Goal: Task Accomplishment & Management: Manage account settings

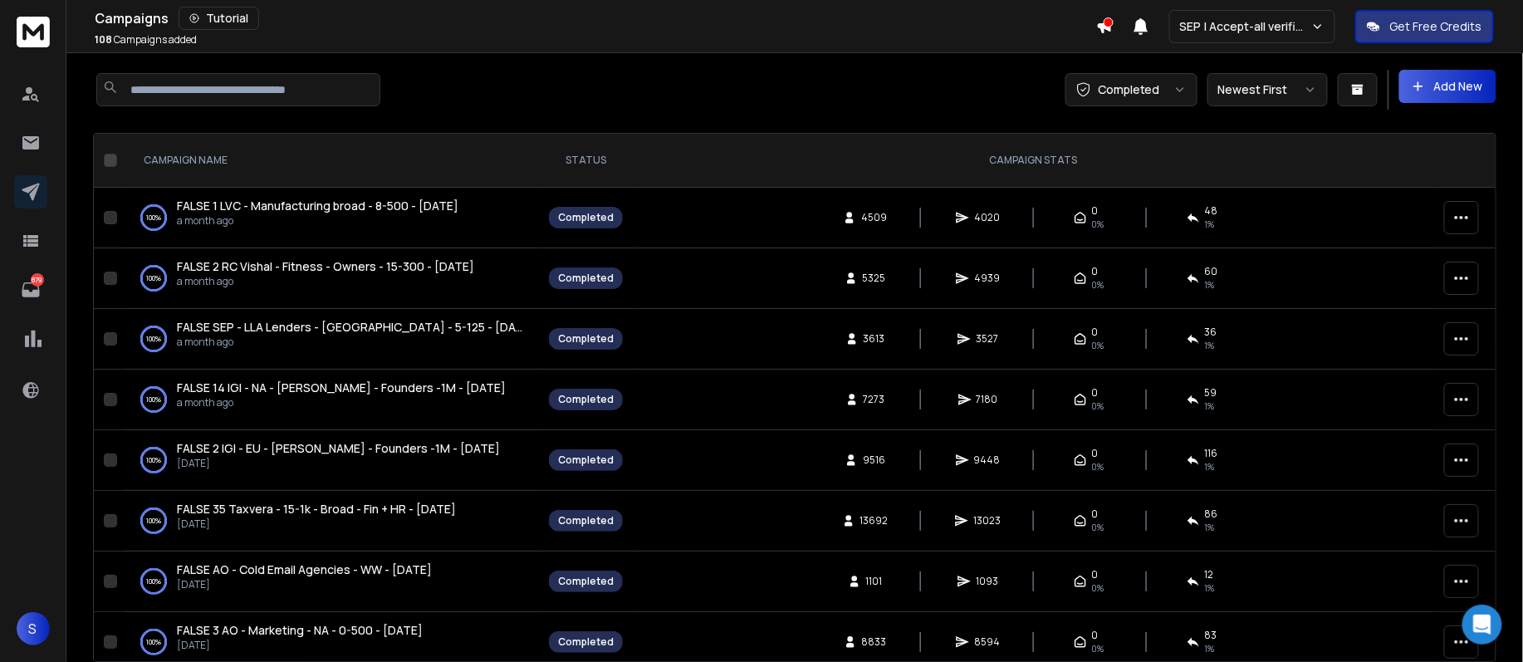
click at [370, 509] on span "FALSE 35 Taxvera - 15-1k - Broad - Fin + HR - 06.26.2025" at bounding box center [316, 509] width 279 height 16
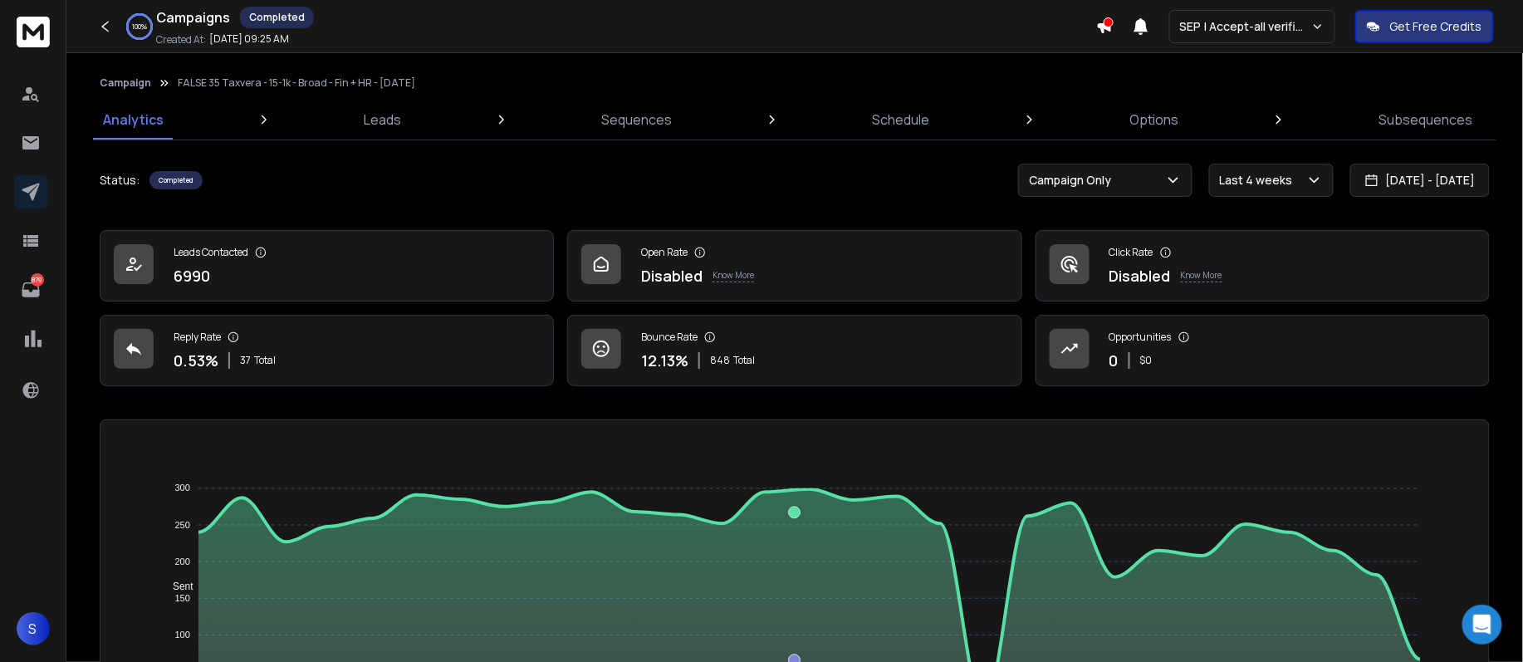
drag, startPoint x: 208, startPoint y: 83, endPoint x: 439, endPoint y: 84, distance: 231.8
click at [439, 84] on div "Campaign FALSE 35 Taxvera - 15-1k - Broad - Fin + HR - 06.26.2025" at bounding box center [795, 82] width 1391 height 13
copy p "35 Taxvera - 15-1k - Broad - Fin + HR - 06.26.2025"
click at [1220, 177] on p "Last 4 weeks" at bounding box center [1260, 180] width 80 height 17
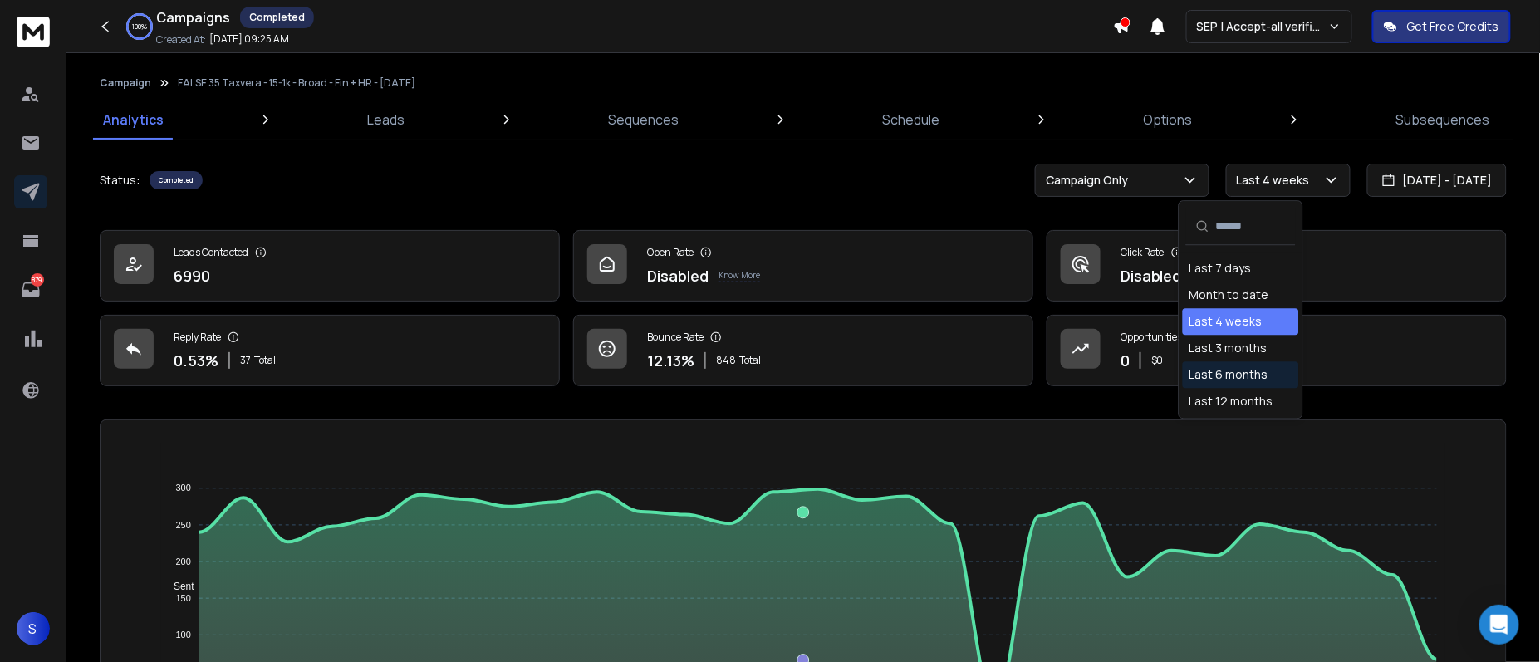
click at [1241, 366] on div "Last 6 months" at bounding box center [1229, 374] width 79 height 17
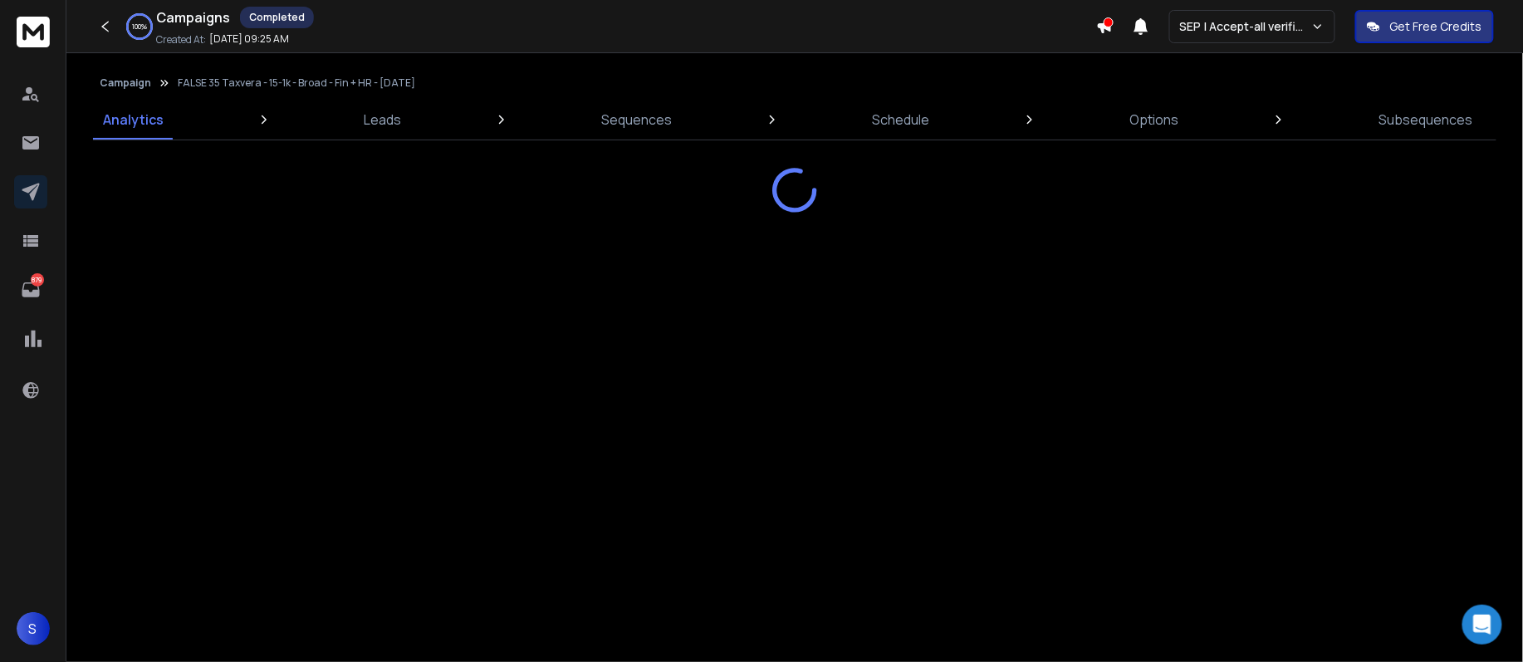
click at [905, 27] on div "100 % Campaigns Completed Created At: Aug 04, 2025, 09:25 AM SEP | Accept-all v…" at bounding box center [761, 26] width 1523 height 53
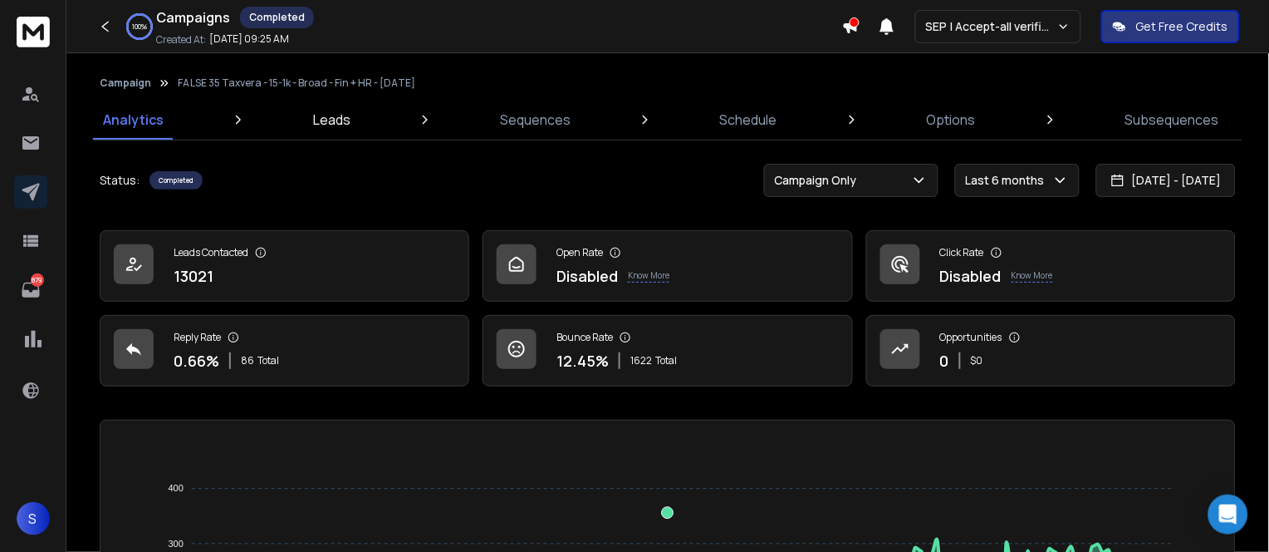
click at [346, 120] on p "Leads" at bounding box center [331, 120] width 37 height 20
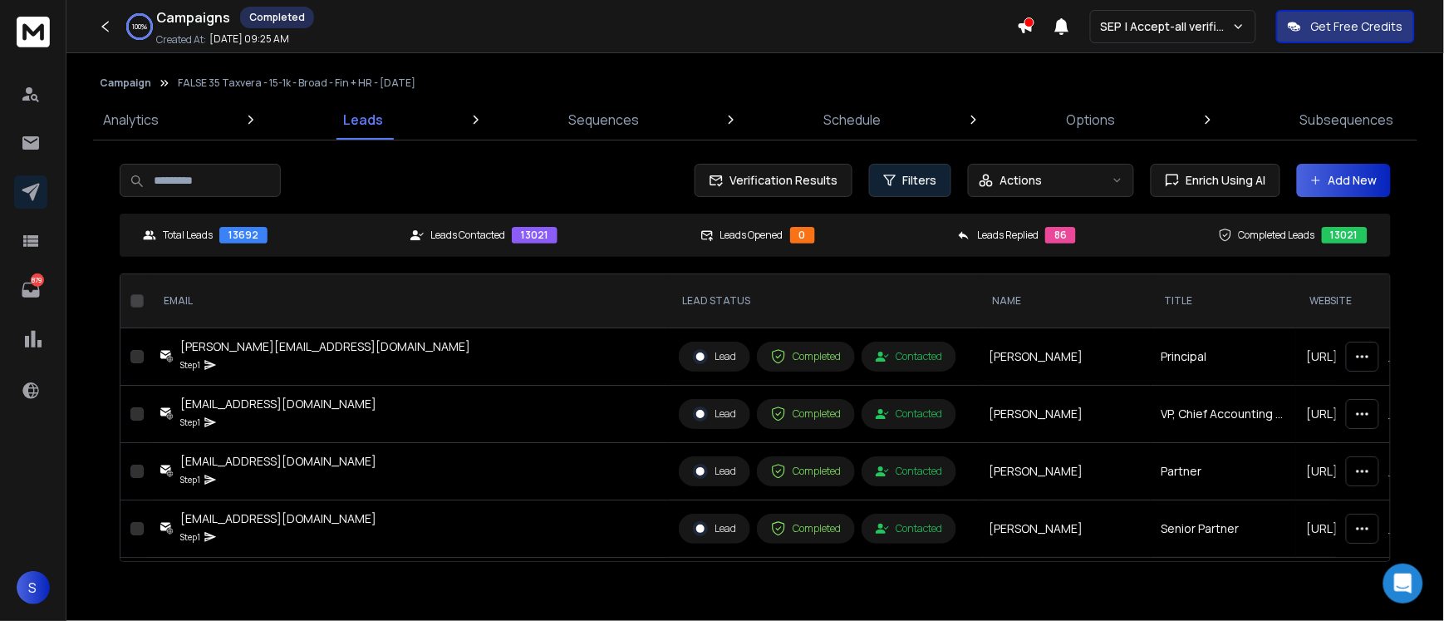
click at [926, 173] on span "Filters" at bounding box center [920, 180] width 34 height 17
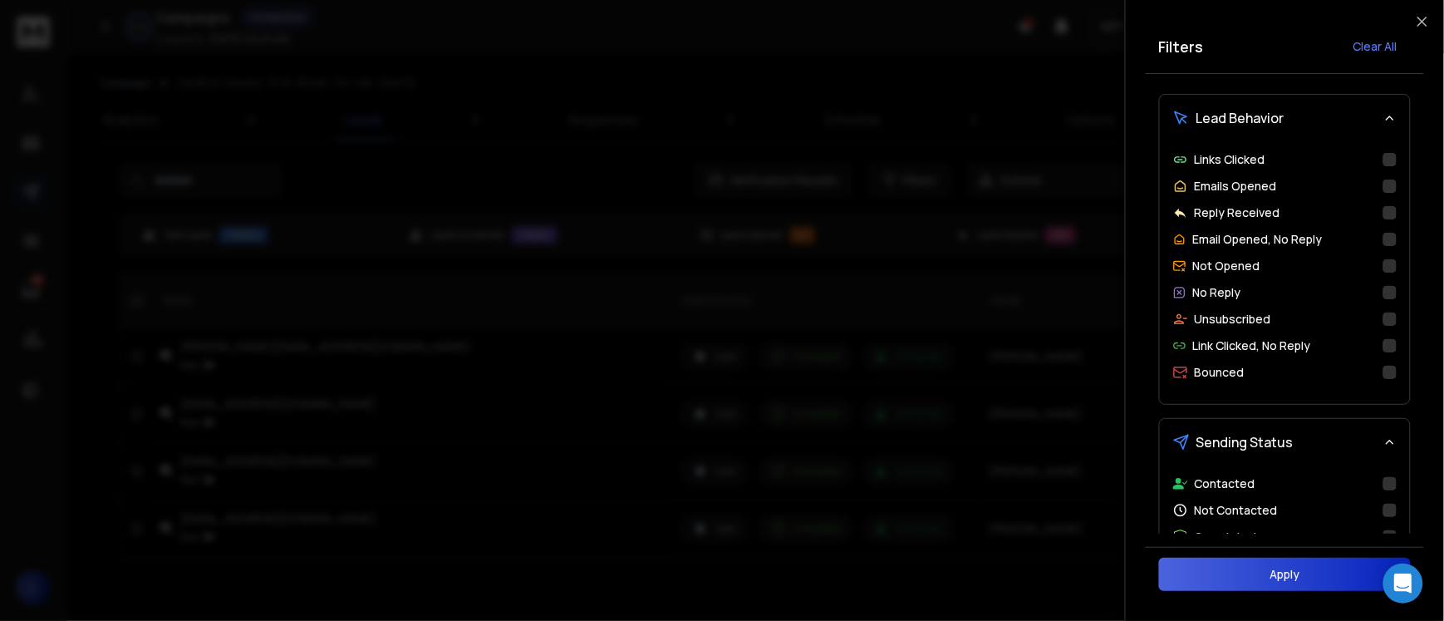
click at [1219, 364] on p "Bounced" at bounding box center [1219, 372] width 50 height 17
click at [1383, 365] on button "Bounced" at bounding box center [1389, 371] width 13 height 13
click at [1238, 565] on button "Apply" at bounding box center [1285, 573] width 252 height 33
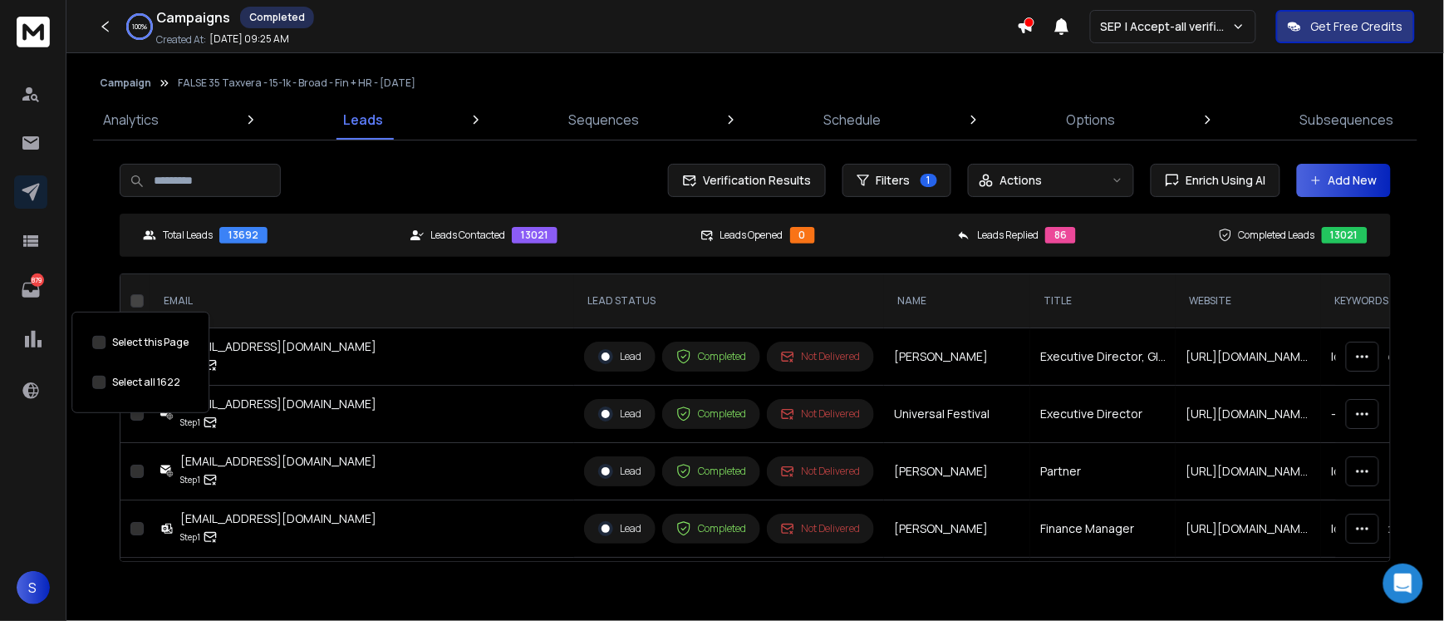
click at [102, 382] on button "Select this Page" at bounding box center [98, 381] width 13 height 13
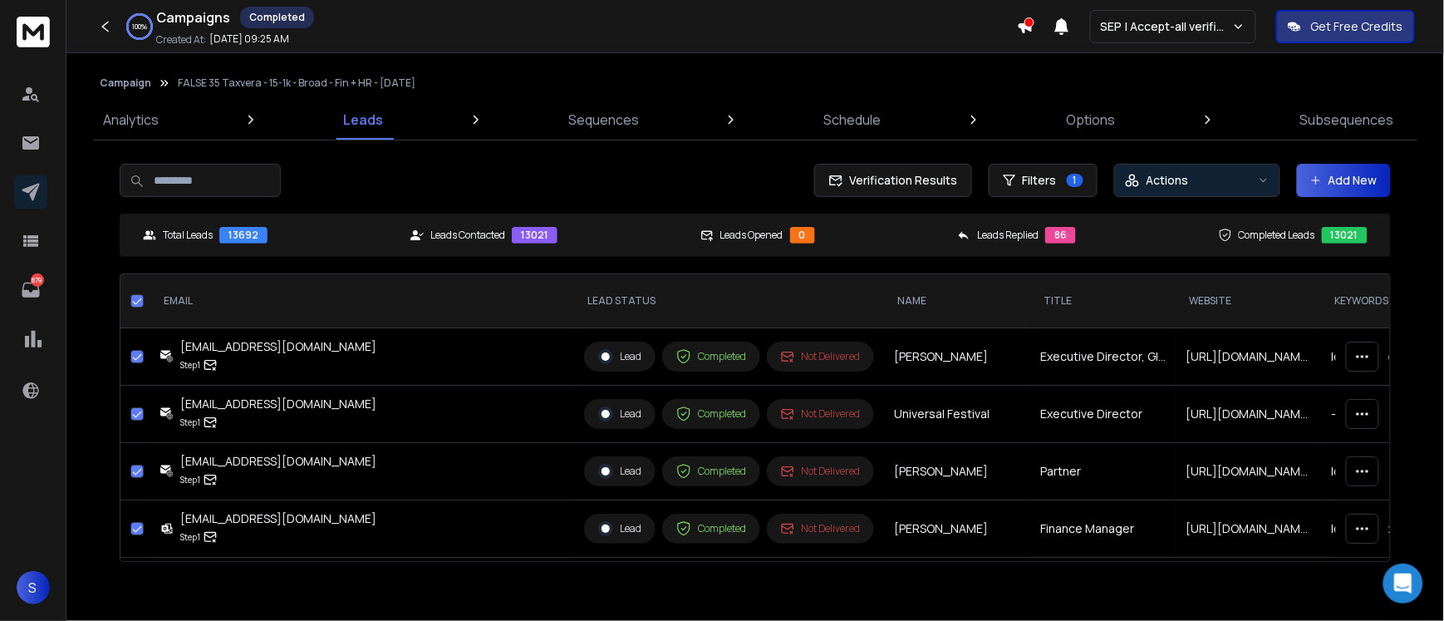
click at [1177, 189] on button "Actions" at bounding box center [1197, 180] width 166 height 33
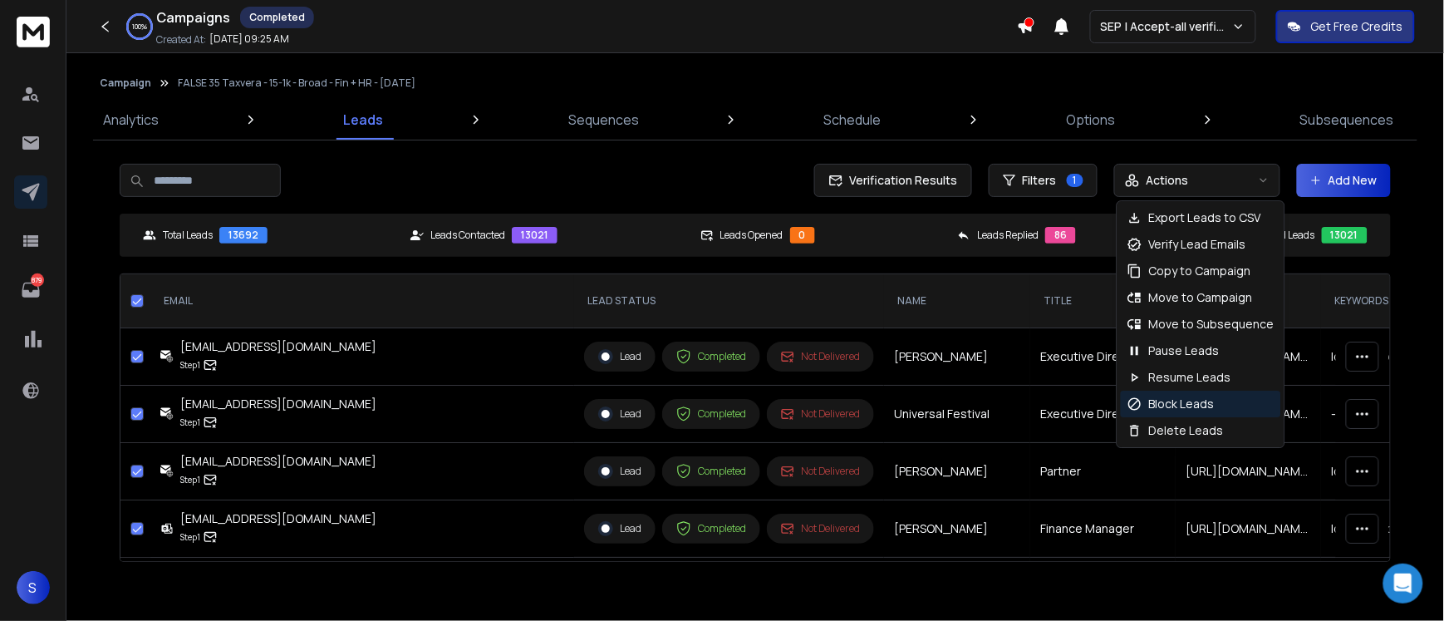
click at [1181, 400] on p "Block Leads" at bounding box center [1182, 403] width 66 height 17
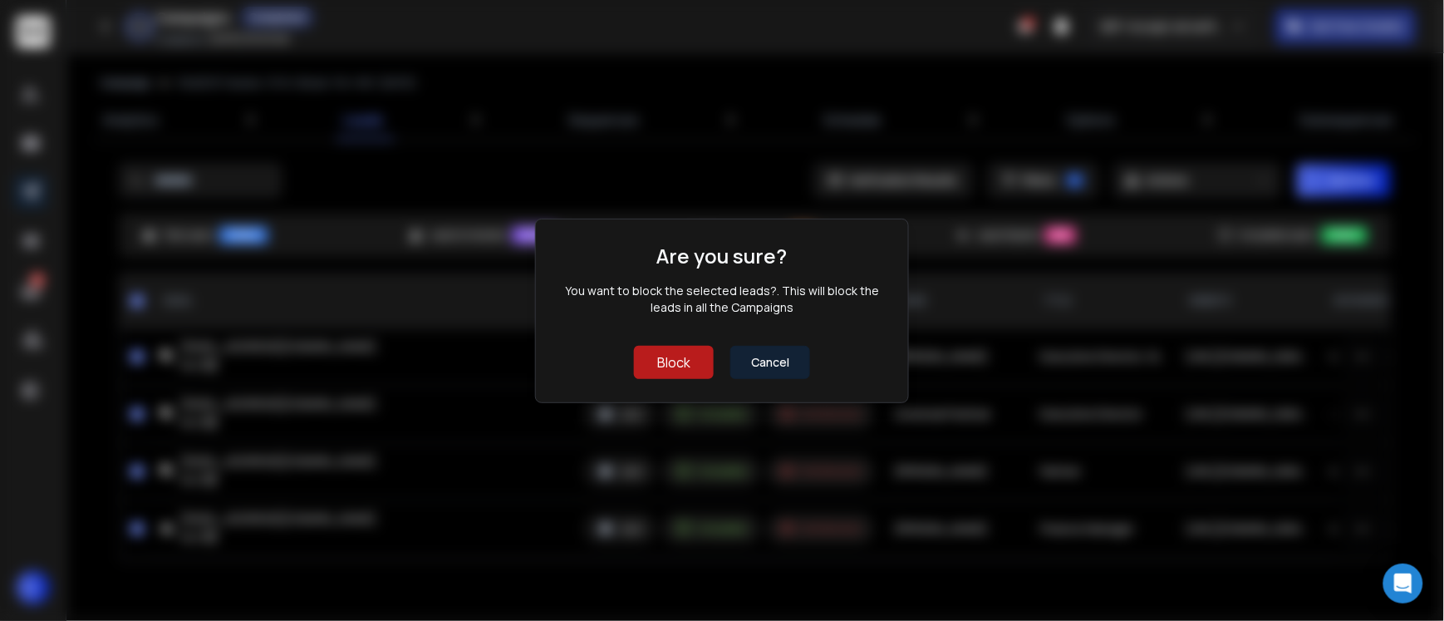
click at [685, 346] on button "Block" at bounding box center [674, 362] width 80 height 33
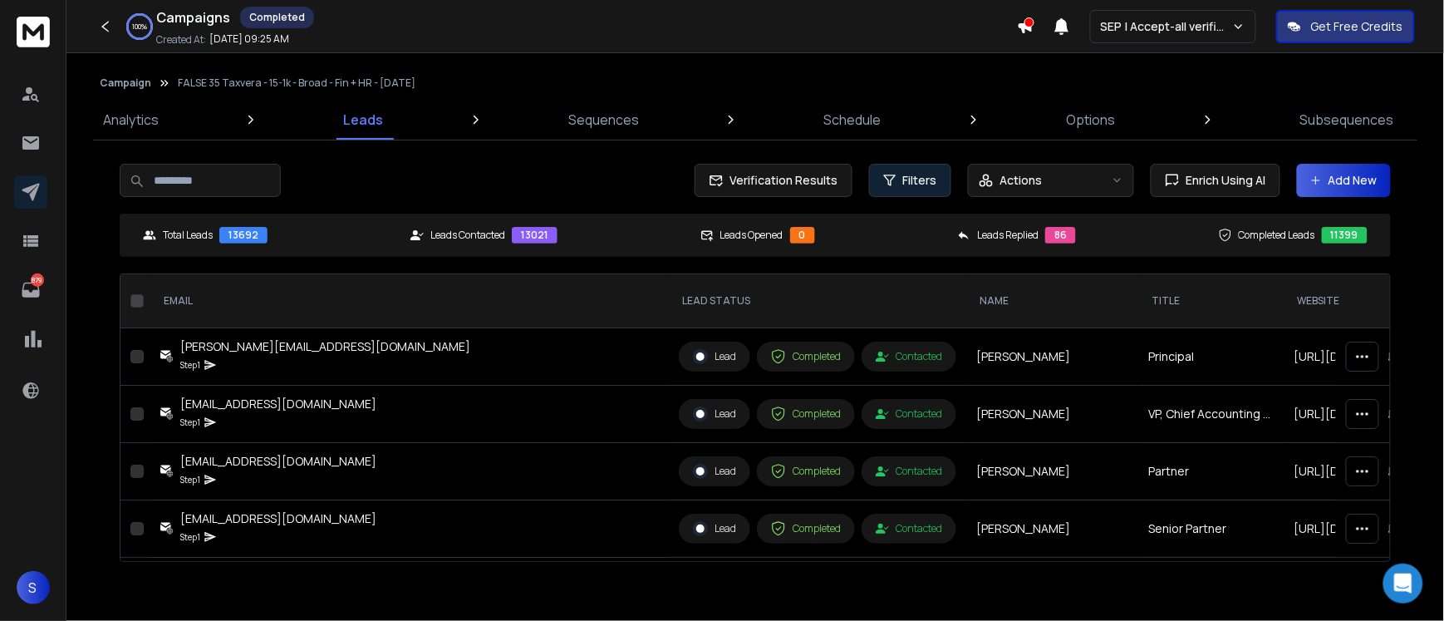
click at [920, 195] on button "Filters" at bounding box center [910, 180] width 82 height 33
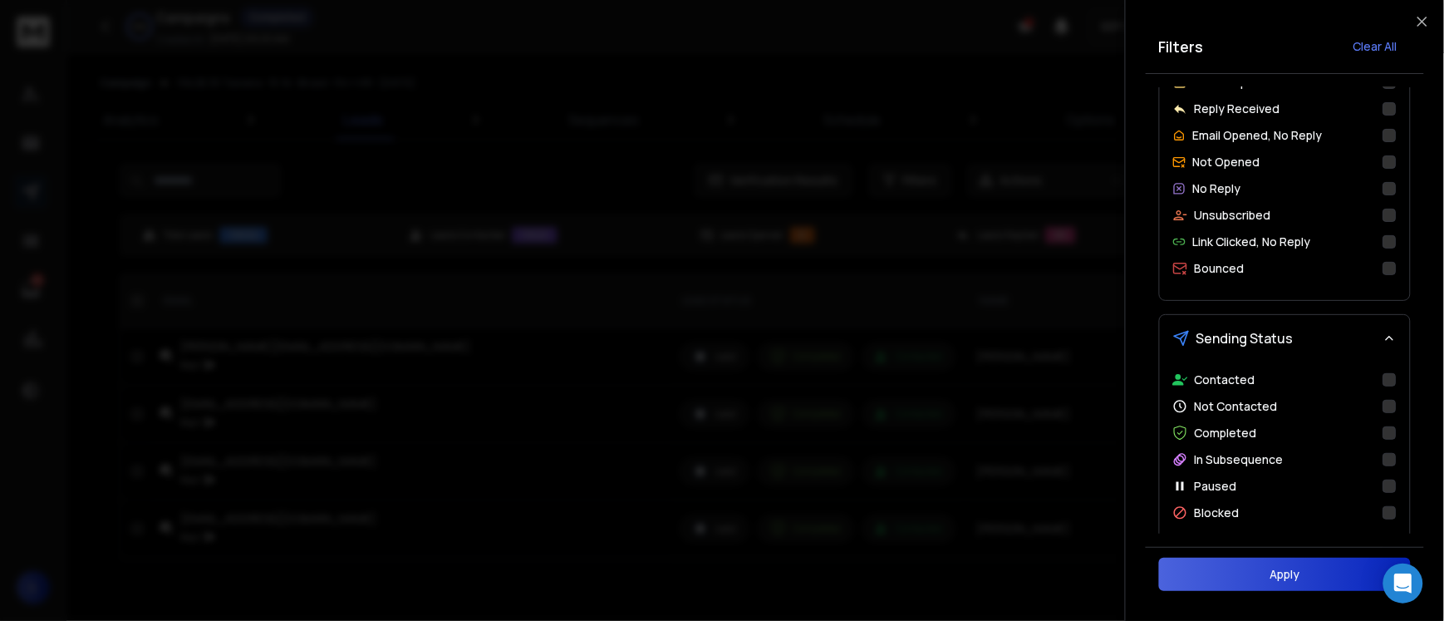
scroll to position [208, 0]
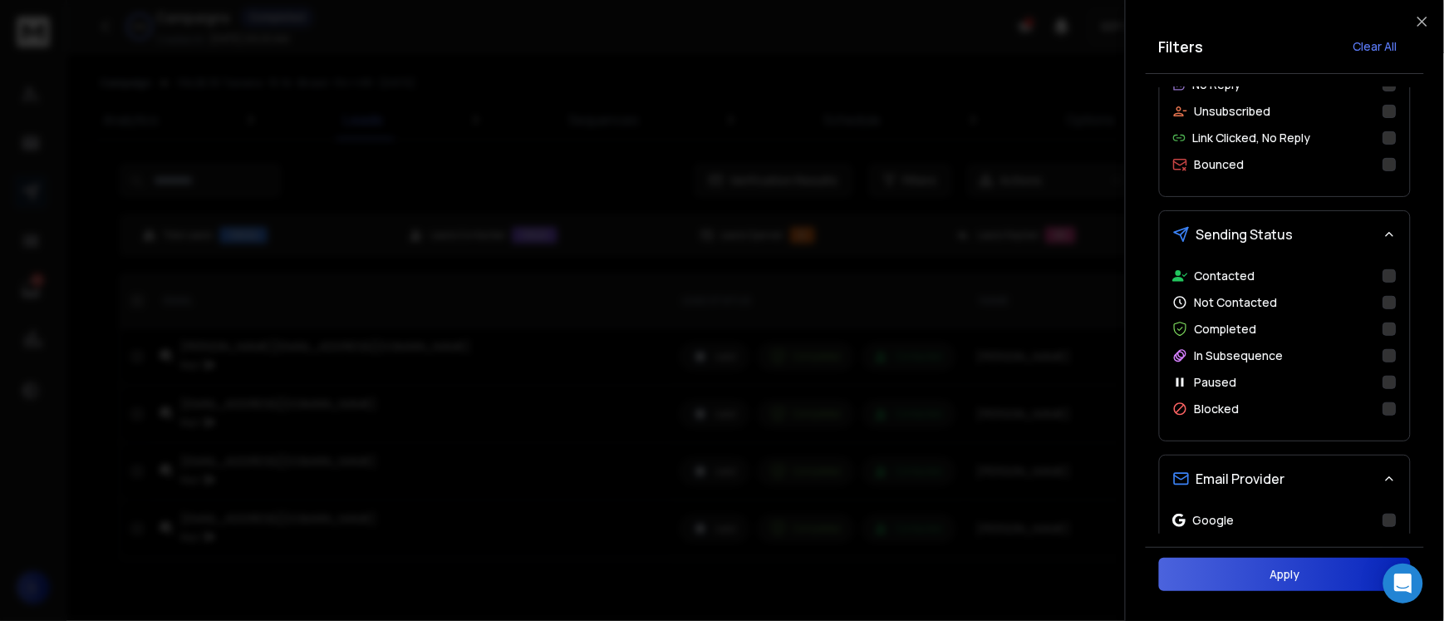
click at [1234, 409] on p "Blocked" at bounding box center [1216, 408] width 45 height 17
click at [1383, 409] on button "Blocked" at bounding box center [1389, 408] width 13 height 13
click at [1228, 567] on button "Apply" at bounding box center [1285, 573] width 252 height 33
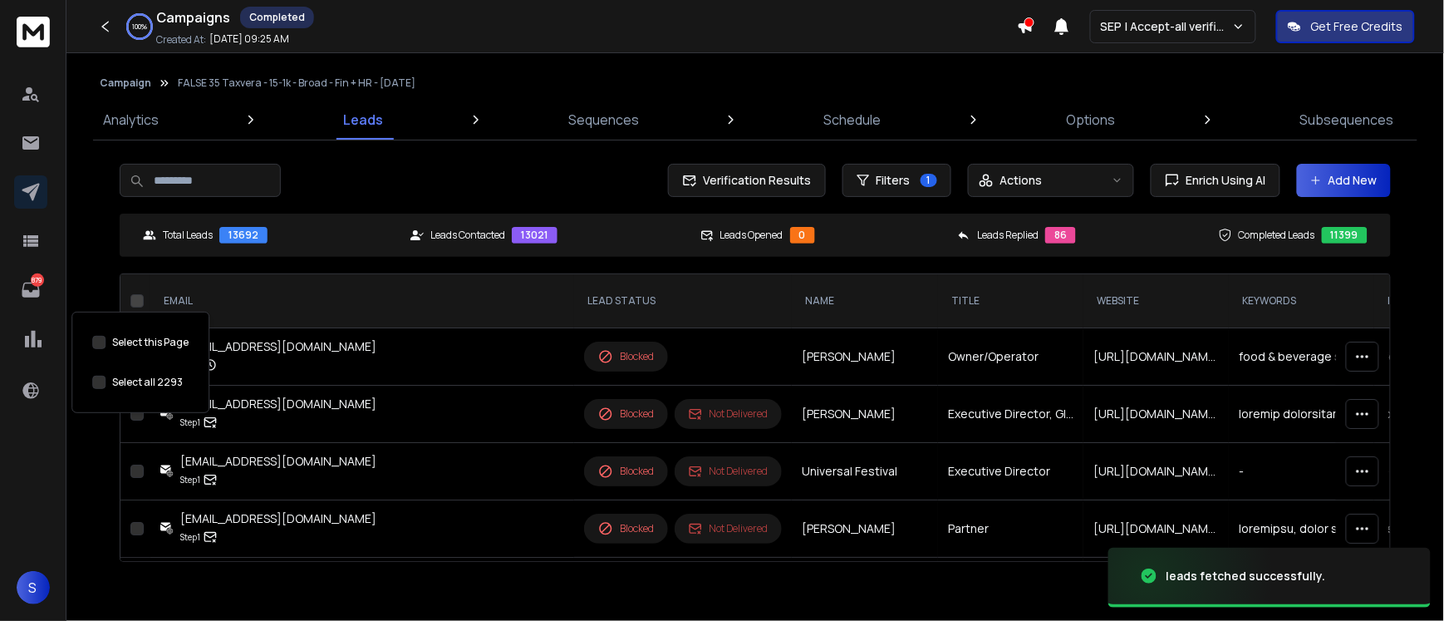
click at [92, 380] on button "Select this Page" at bounding box center [98, 381] width 13 height 13
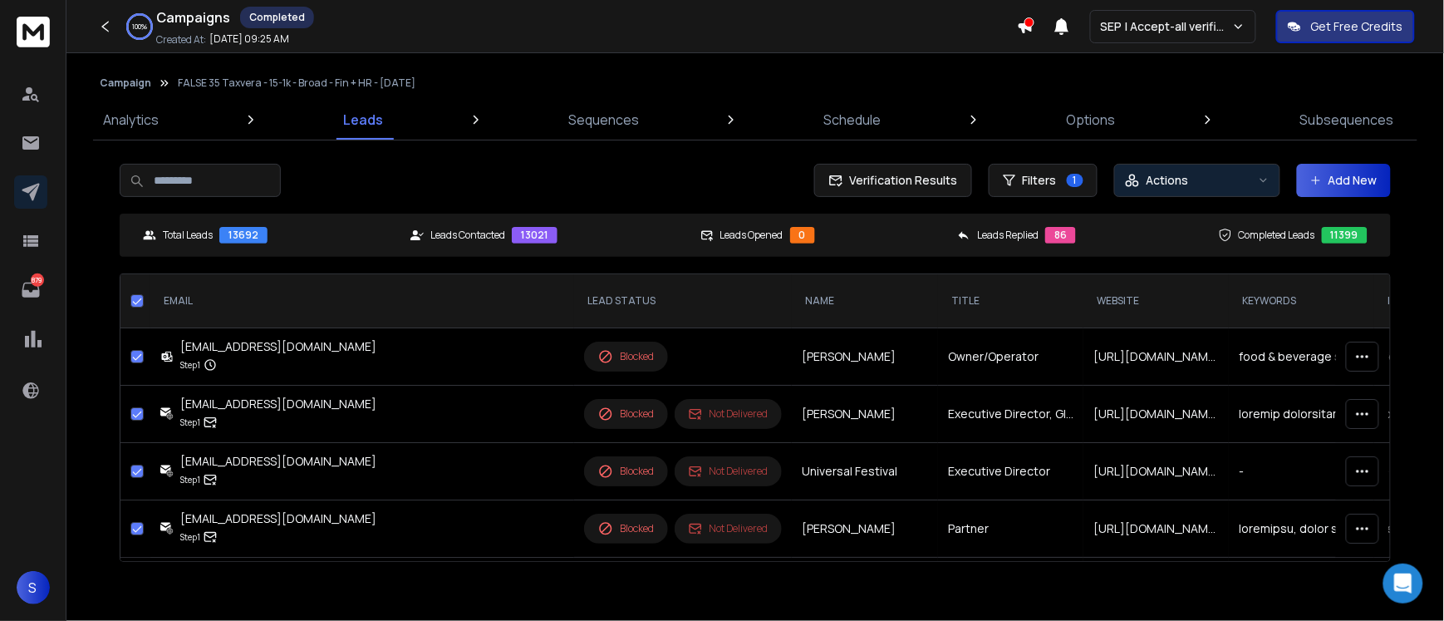
click at [1160, 188] on p "Actions" at bounding box center [1167, 180] width 42 height 17
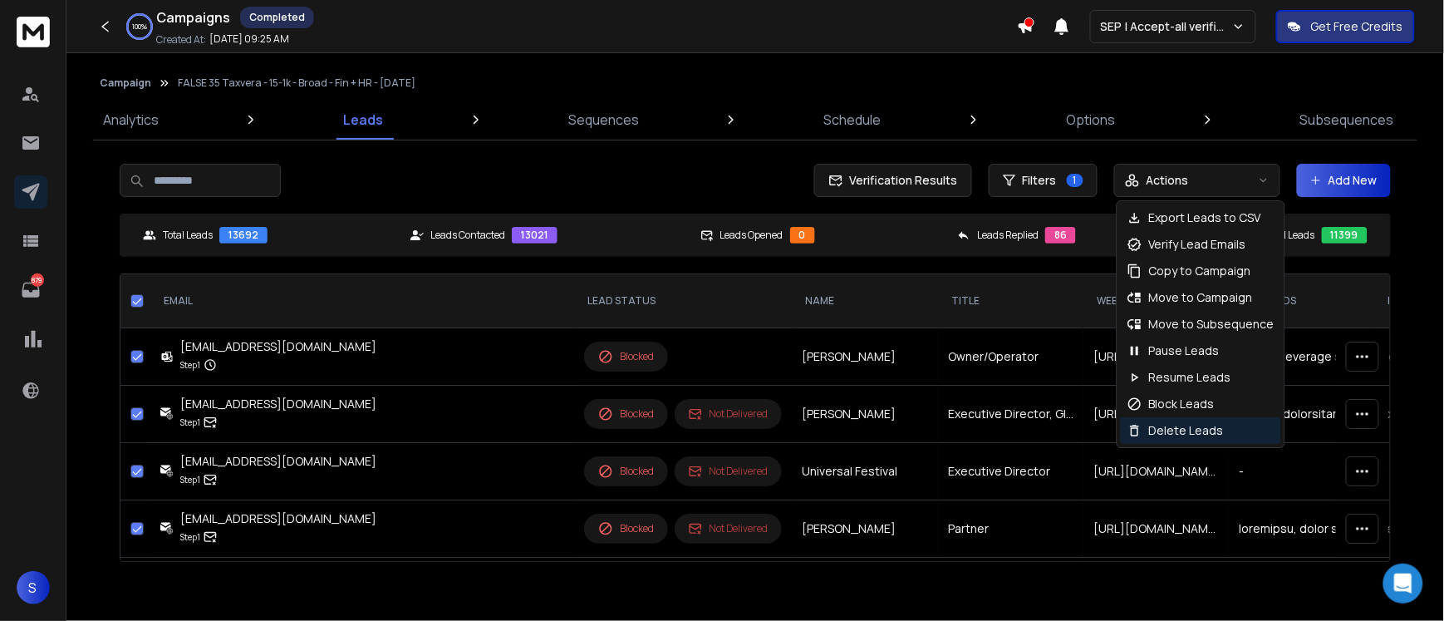
click at [1227, 422] on div "Delete Leads" at bounding box center [1201, 430] width 160 height 27
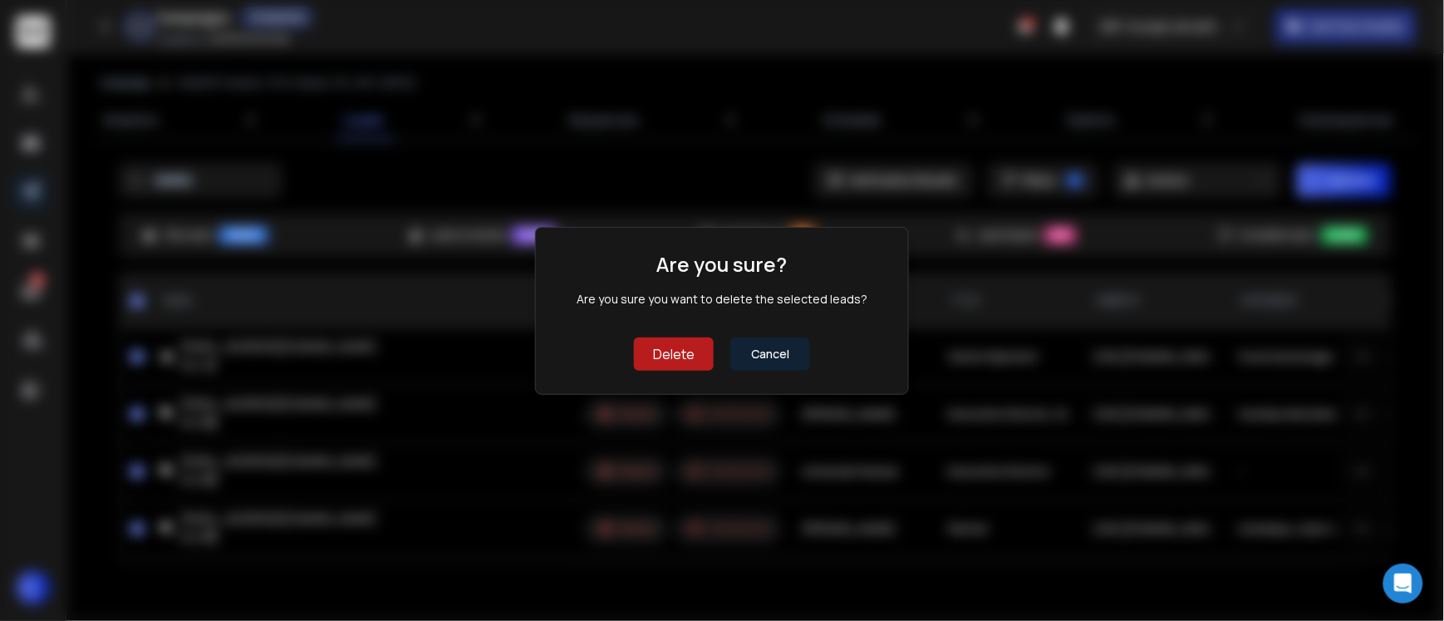
click at [696, 362] on button "Delete" at bounding box center [674, 353] width 80 height 33
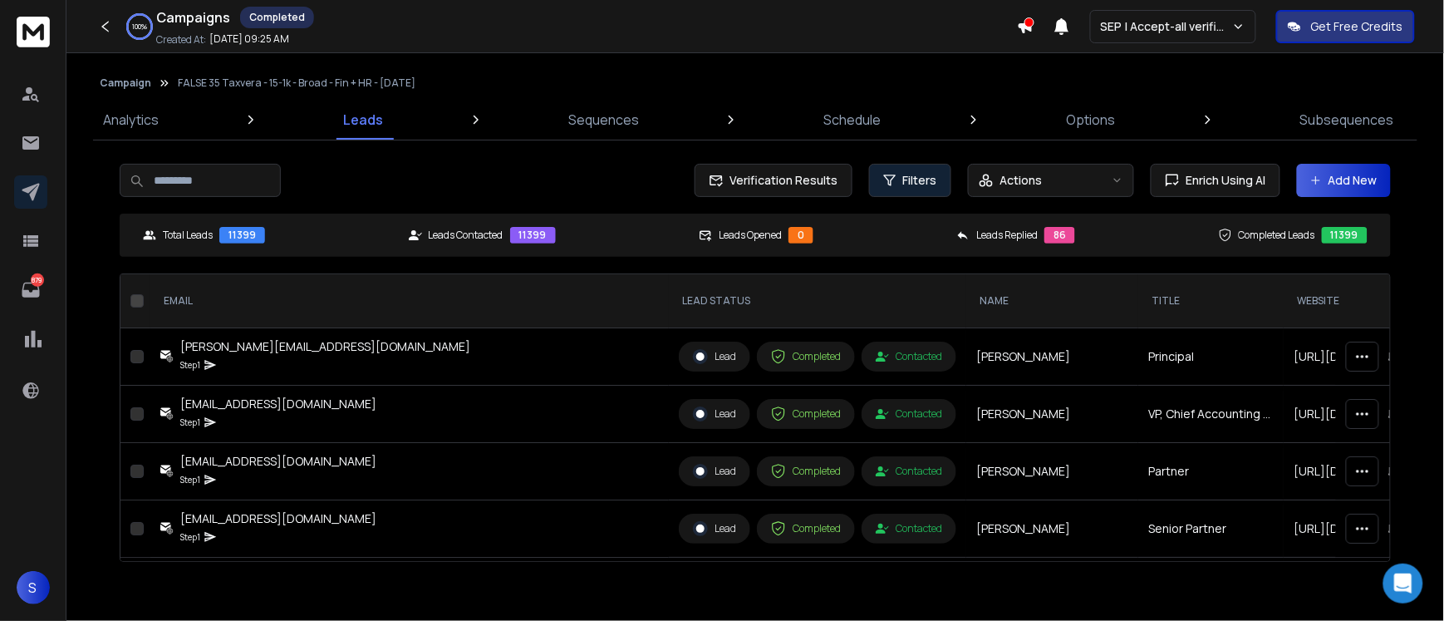
click at [928, 172] on span "Filters" at bounding box center [920, 180] width 34 height 17
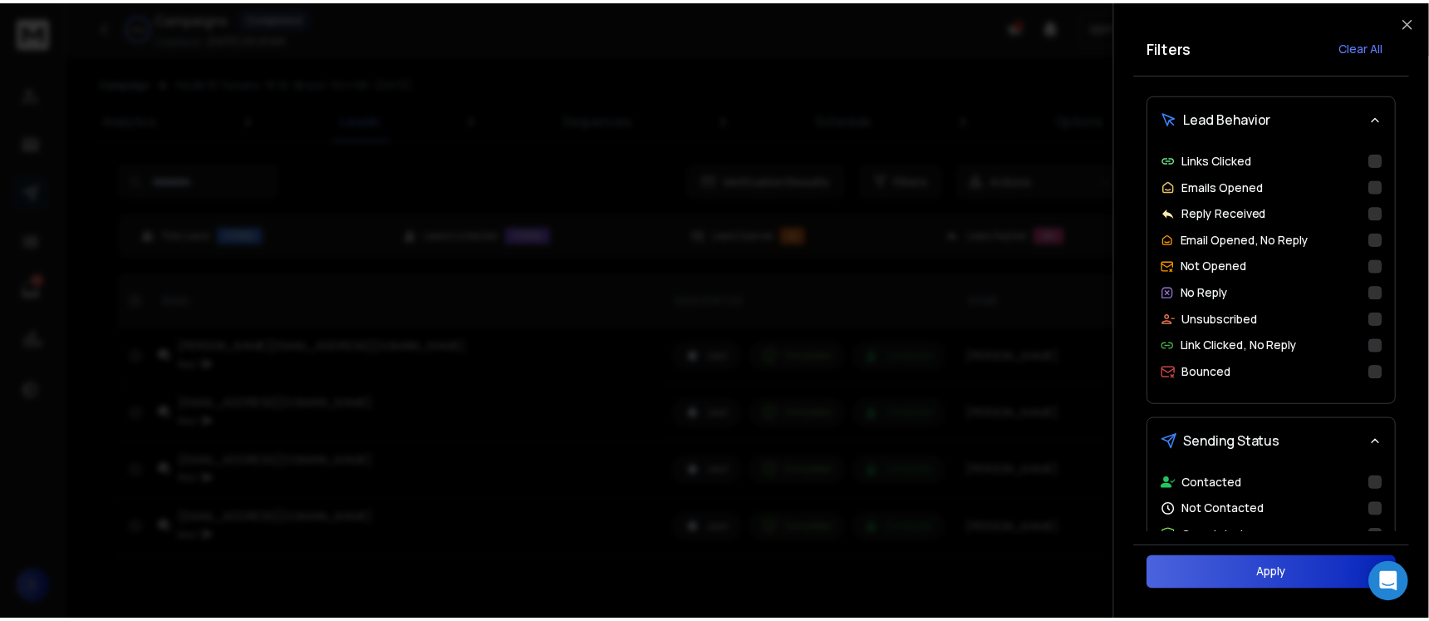
scroll to position [208, 0]
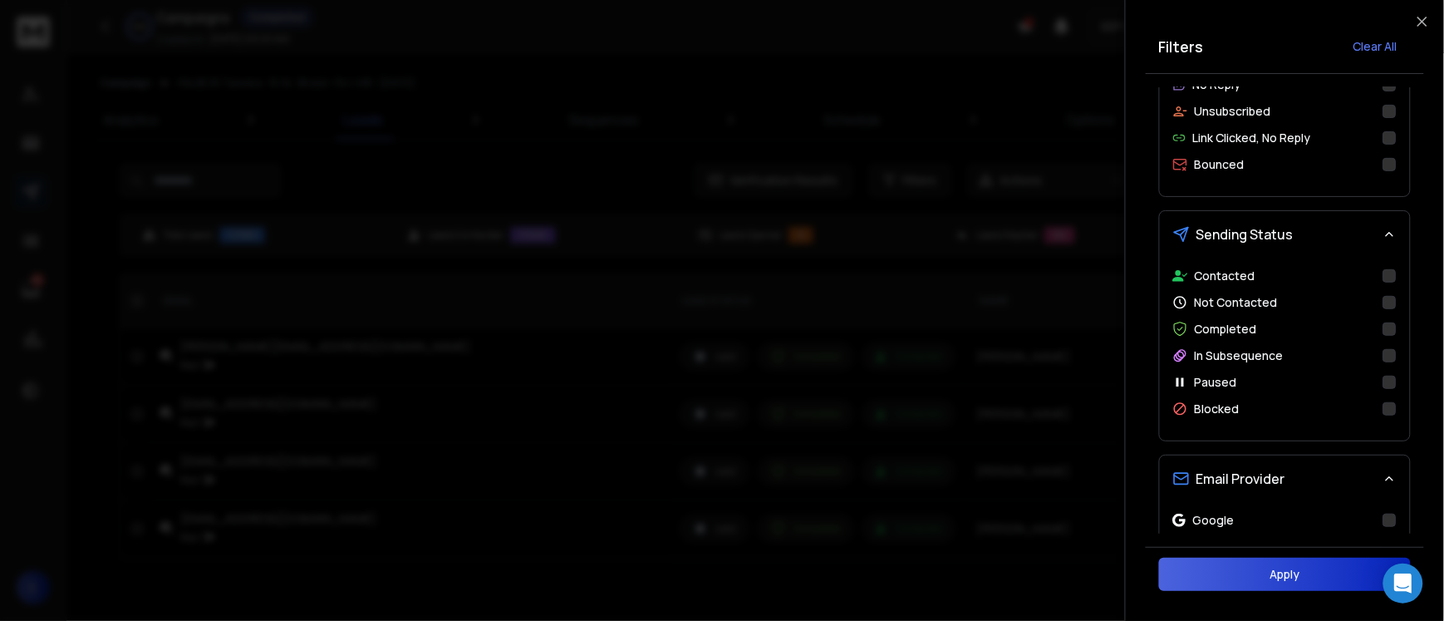
click at [1215, 262] on div "Contacted Not Contacted Completed In Subsequence Paused Blocked" at bounding box center [1285, 349] width 250 height 183
click at [1219, 277] on p "Contacted" at bounding box center [1224, 275] width 61 height 17
click at [1383, 277] on button "Contacted" at bounding box center [1389, 275] width 13 height 13
click at [1243, 573] on button "Apply" at bounding box center [1285, 573] width 252 height 33
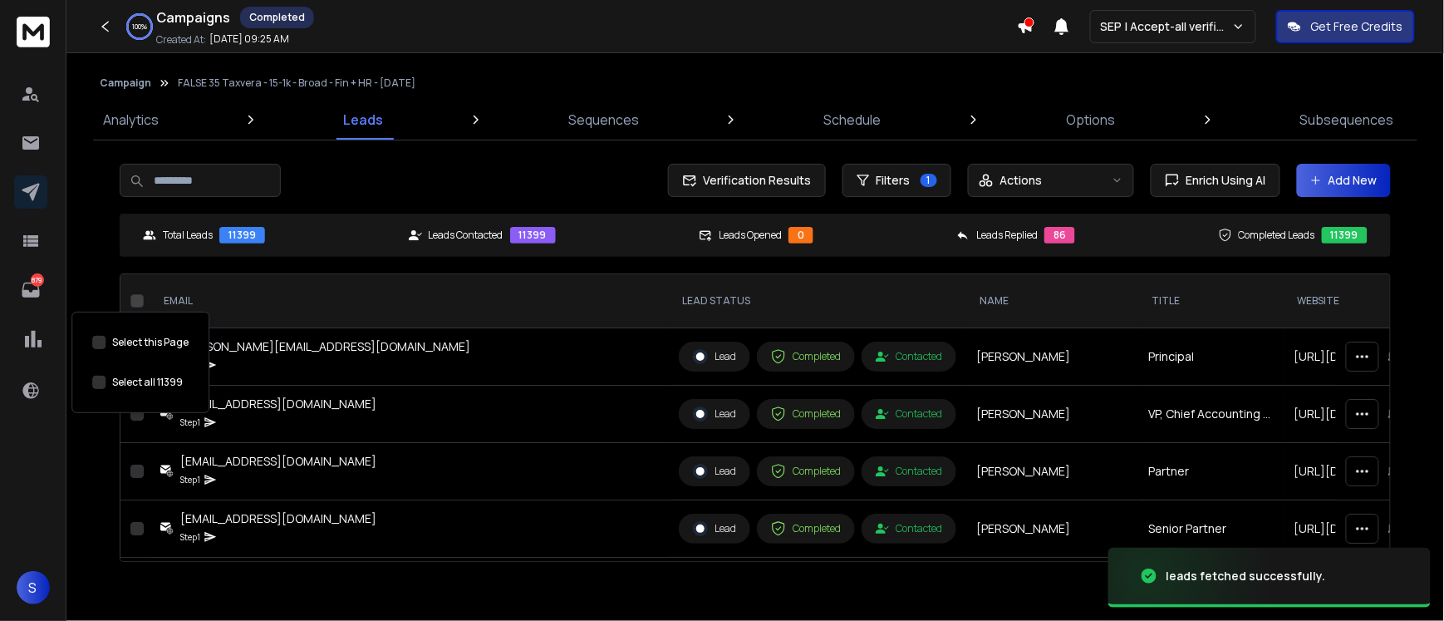
click at [101, 382] on button "Select this Page" at bounding box center [98, 381] width 13 height 13
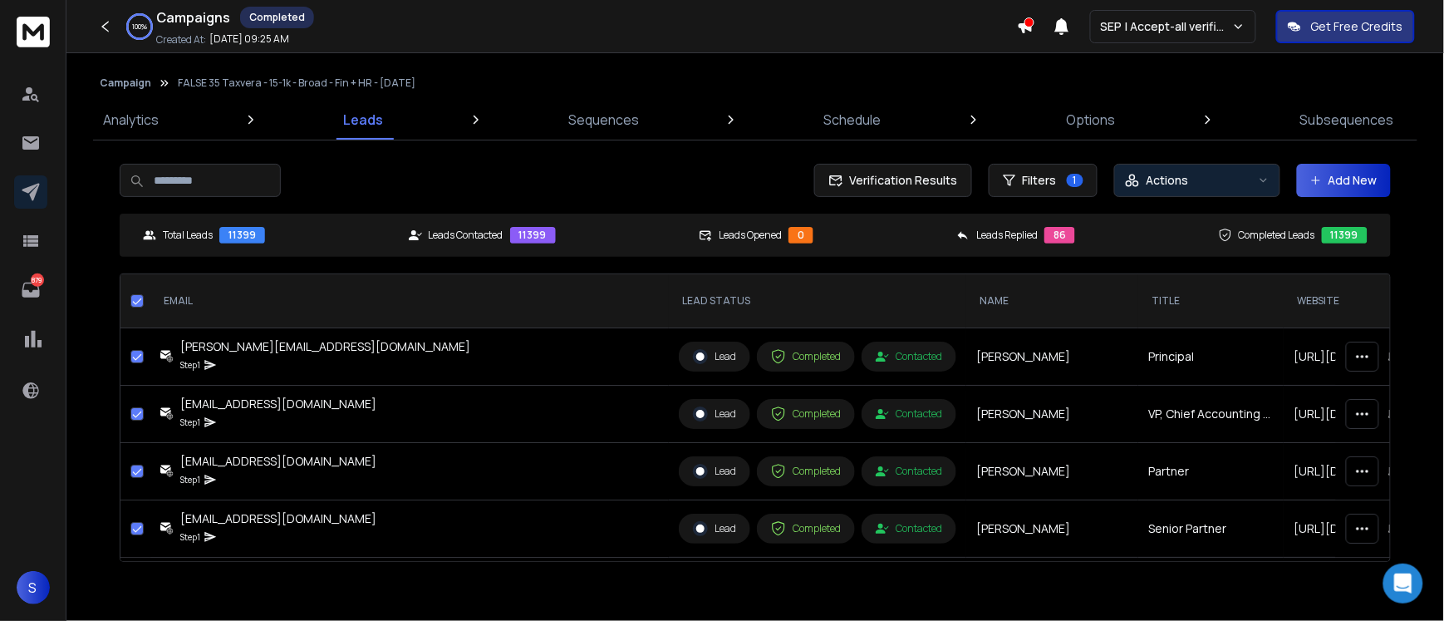
click at [1209, 177] on div "Actions" at bounding box center [1188, 180] width 126 height 17
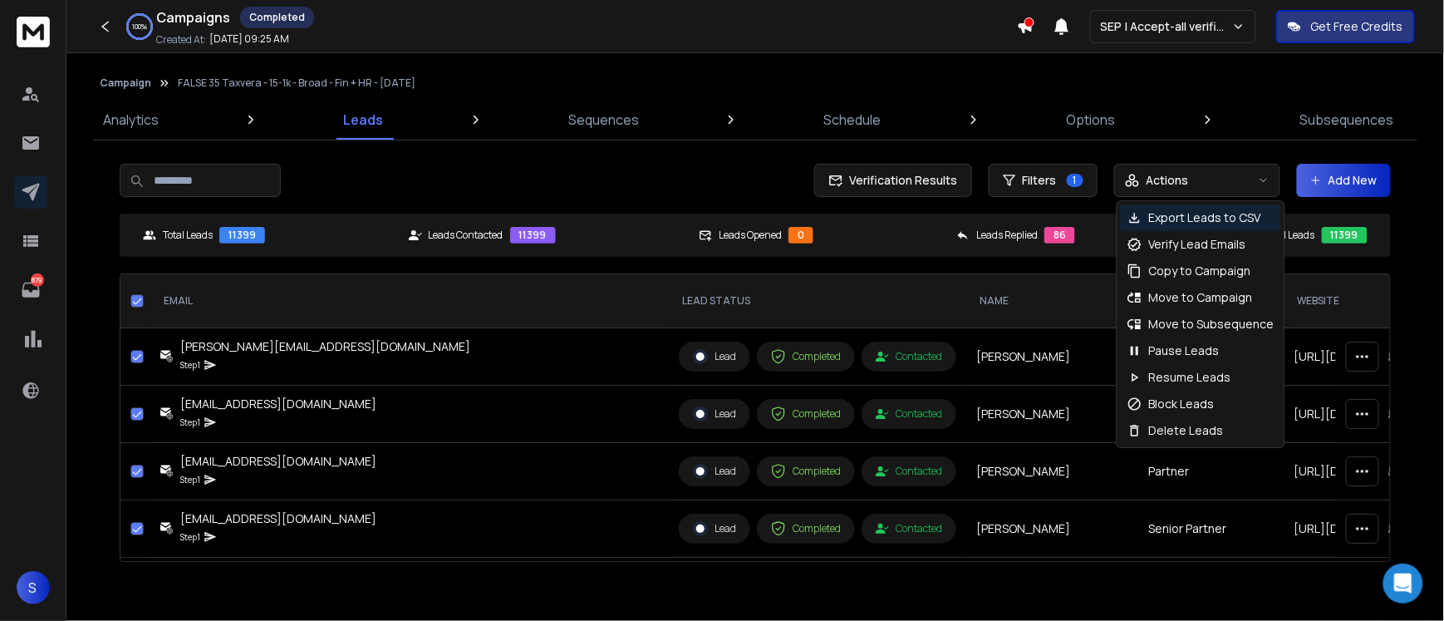
click at [1200, 218] on p "Export Leads to CSV" at bounding box center [1205, 217] width 112 height 17
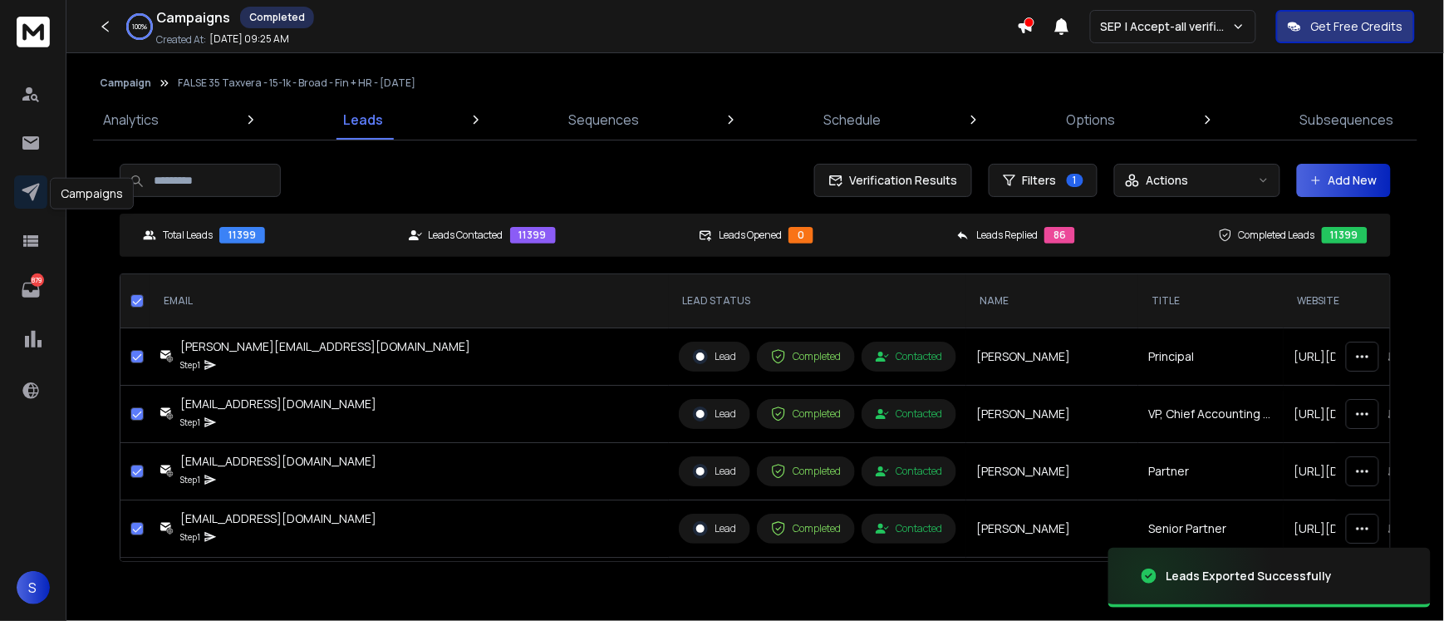
click at [34, 196] on icon at bounding box center [30, 192] width 17 height 17
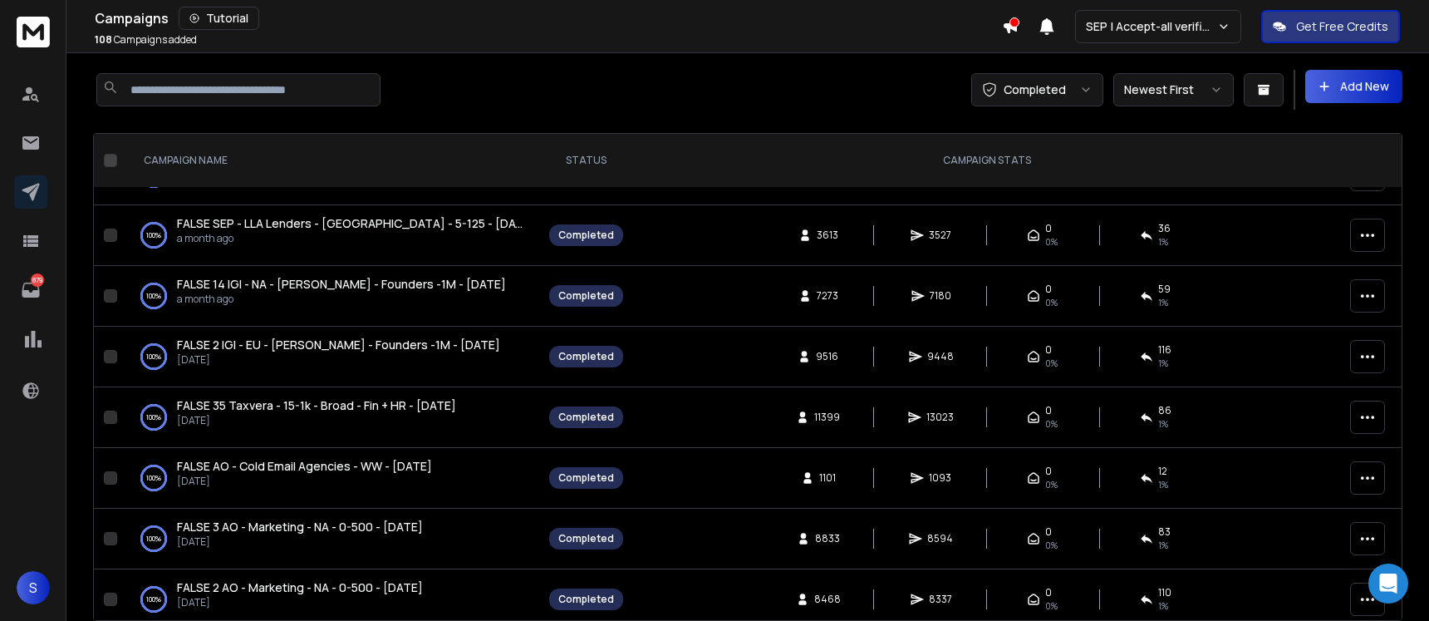
scroll to position [189, 0]
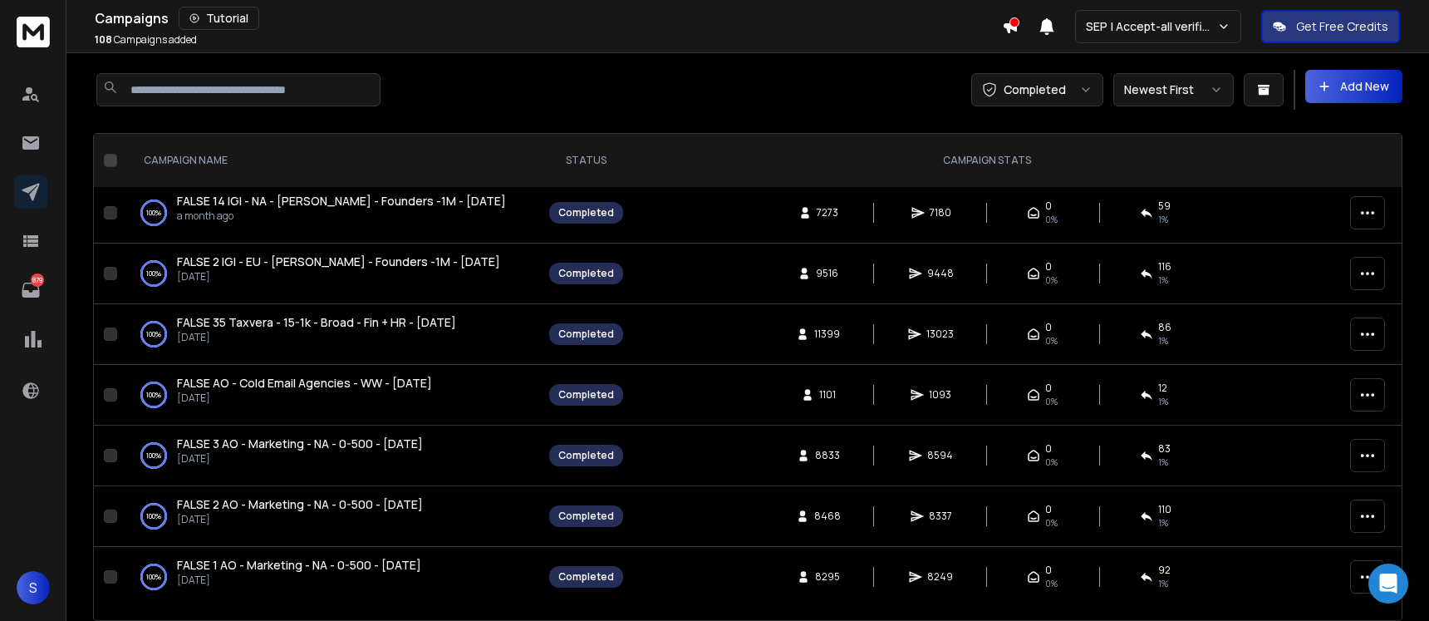
click at [1359, 338] on icon "button" at bounding box center [1367, 334] width 17 height 17
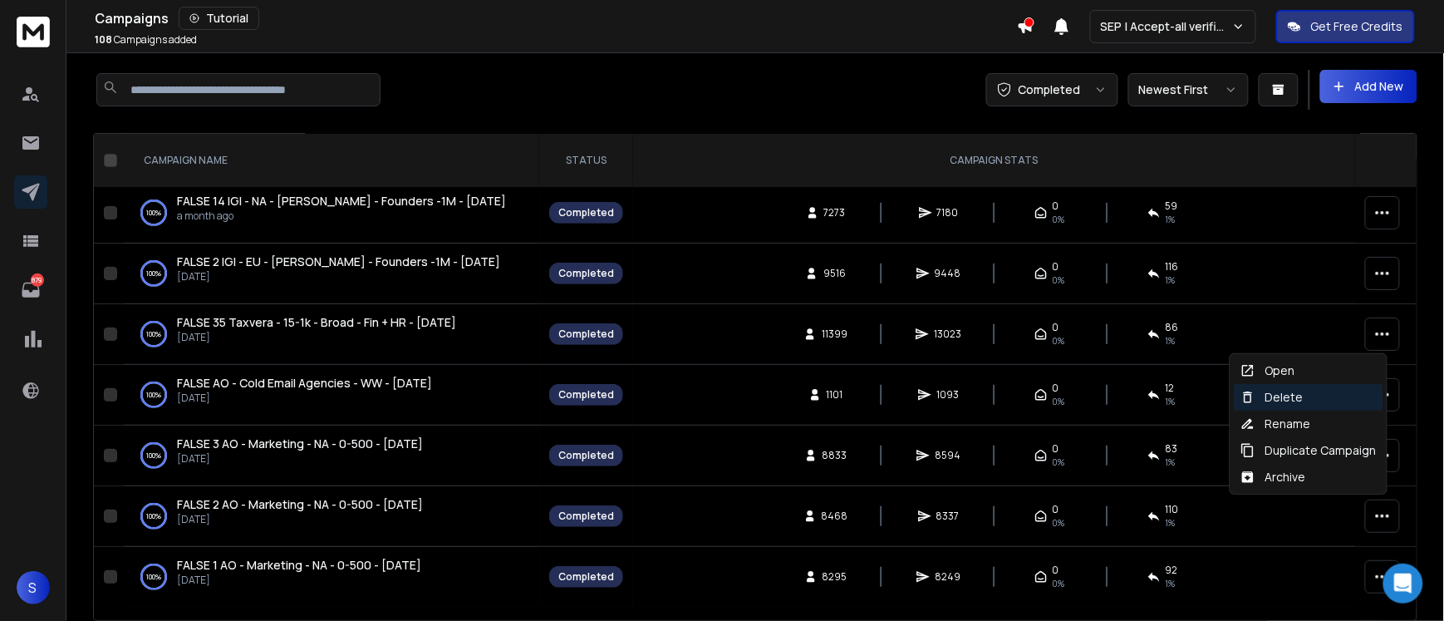
click at [1301, 404] on div "Delete" at bounding box center [1309, 397] width 150 height 27
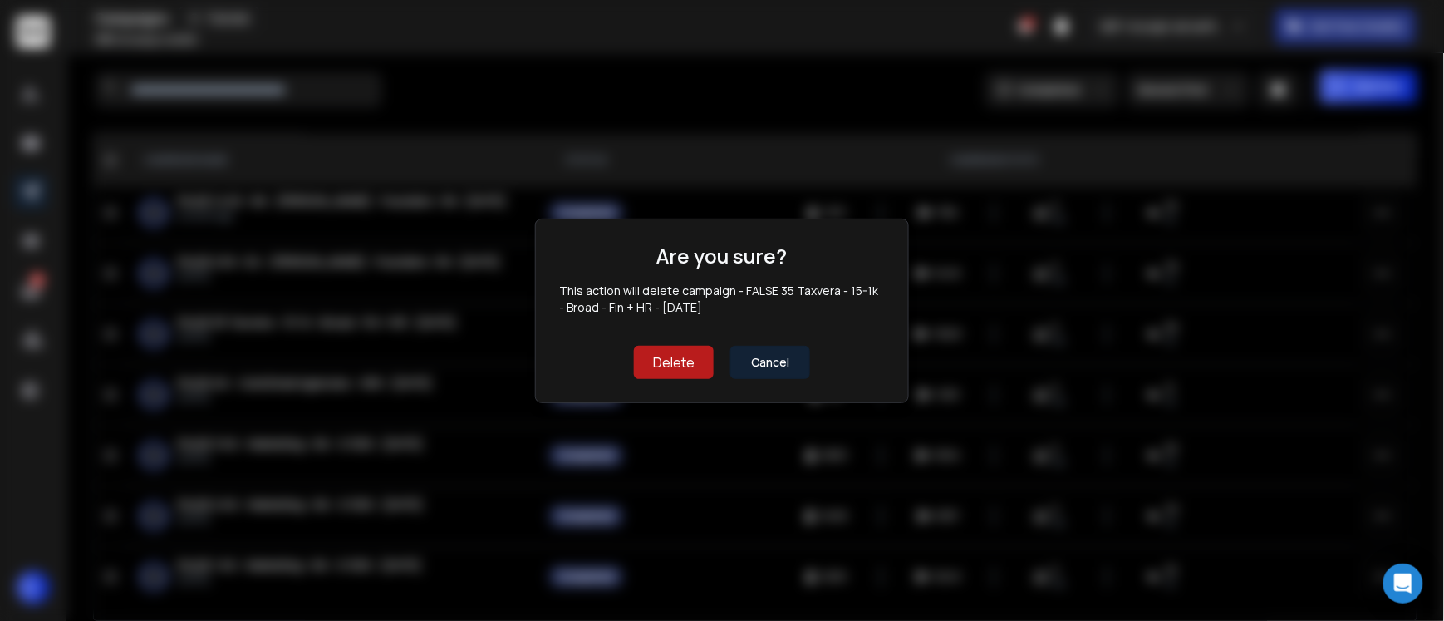
click at [678, 362] on button "Delete" at bounding box center [674, 362] width 80 height 33
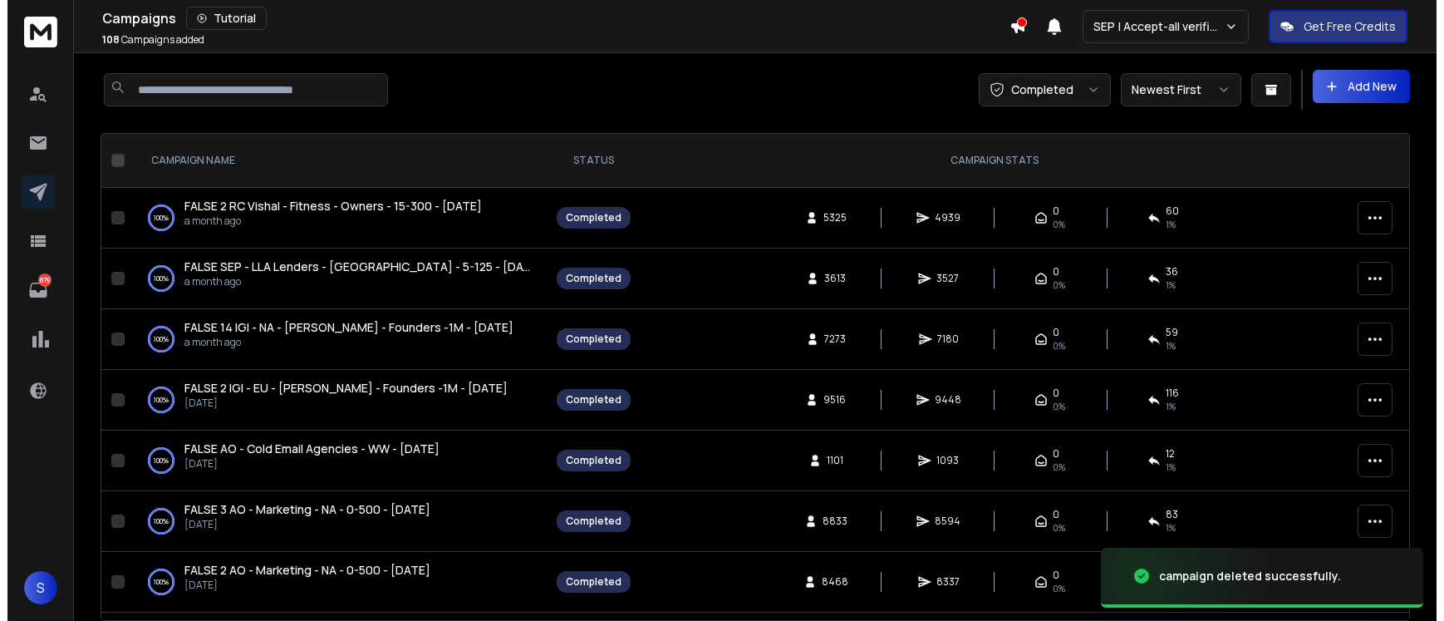
scroll to position [0, 0]
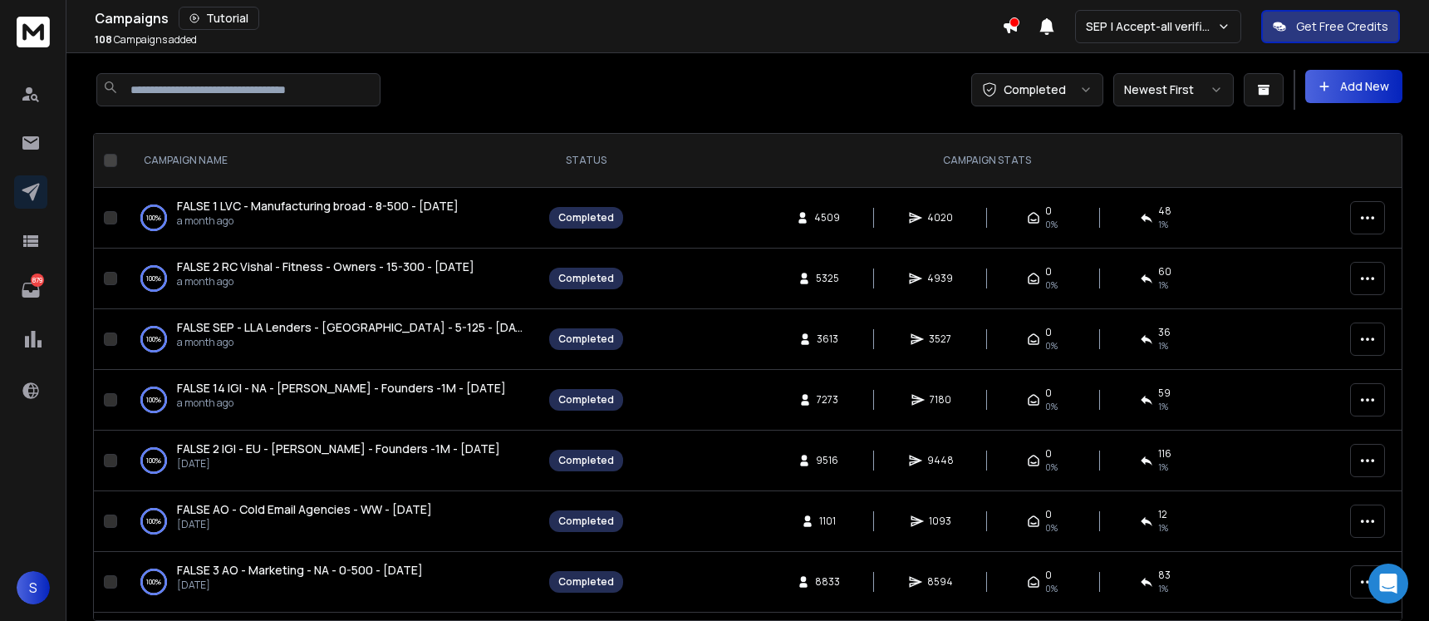
click at [255, 281] on p "a month ago" at bounding box center [325, 281] width 297 height 13
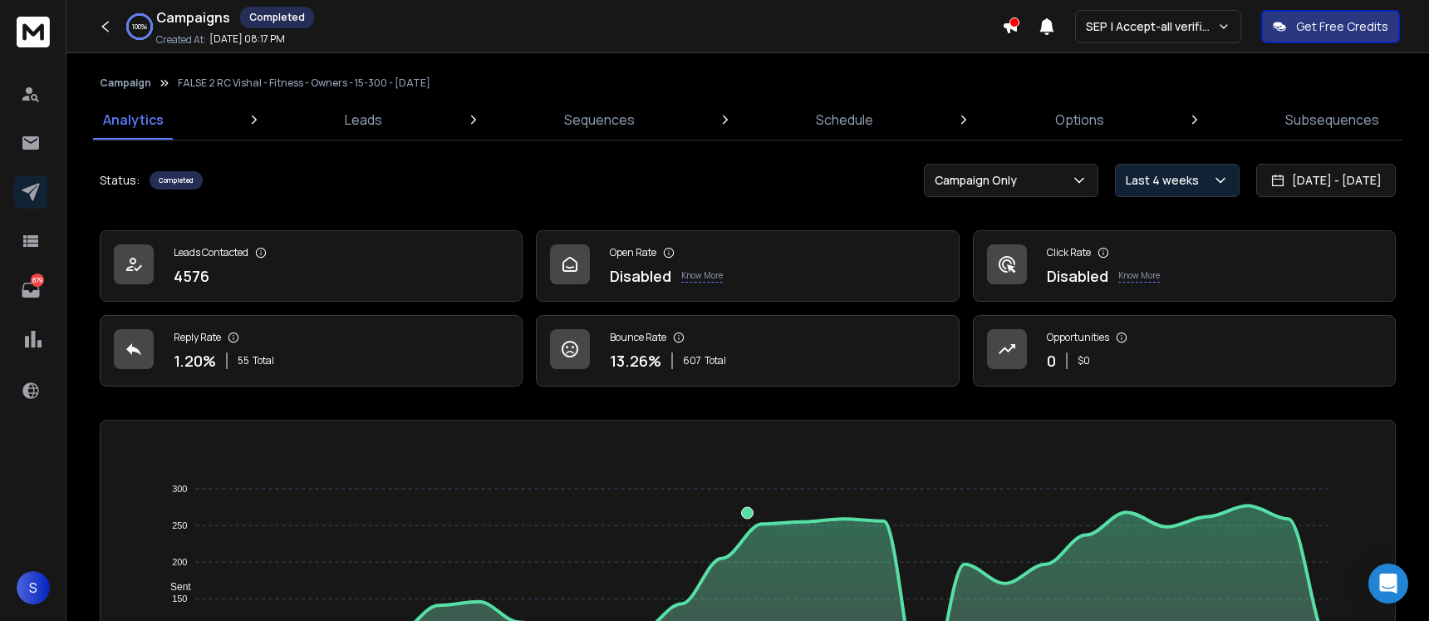
click at [1126, 176] on p "Last 4 weeks" at bounding box center [1166, 180] width 80 height 17
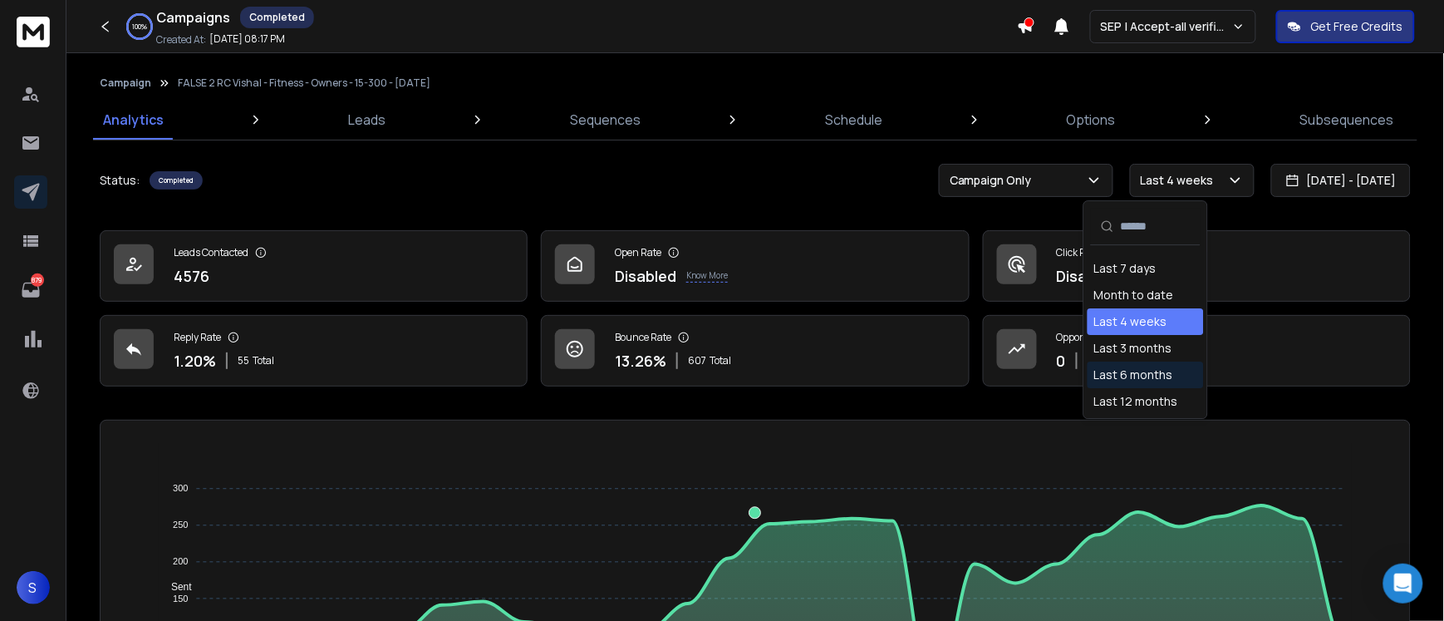
click at [1143, 374] on div "Last 6 months" at bounding box center [1133, 374] width 79 height 17
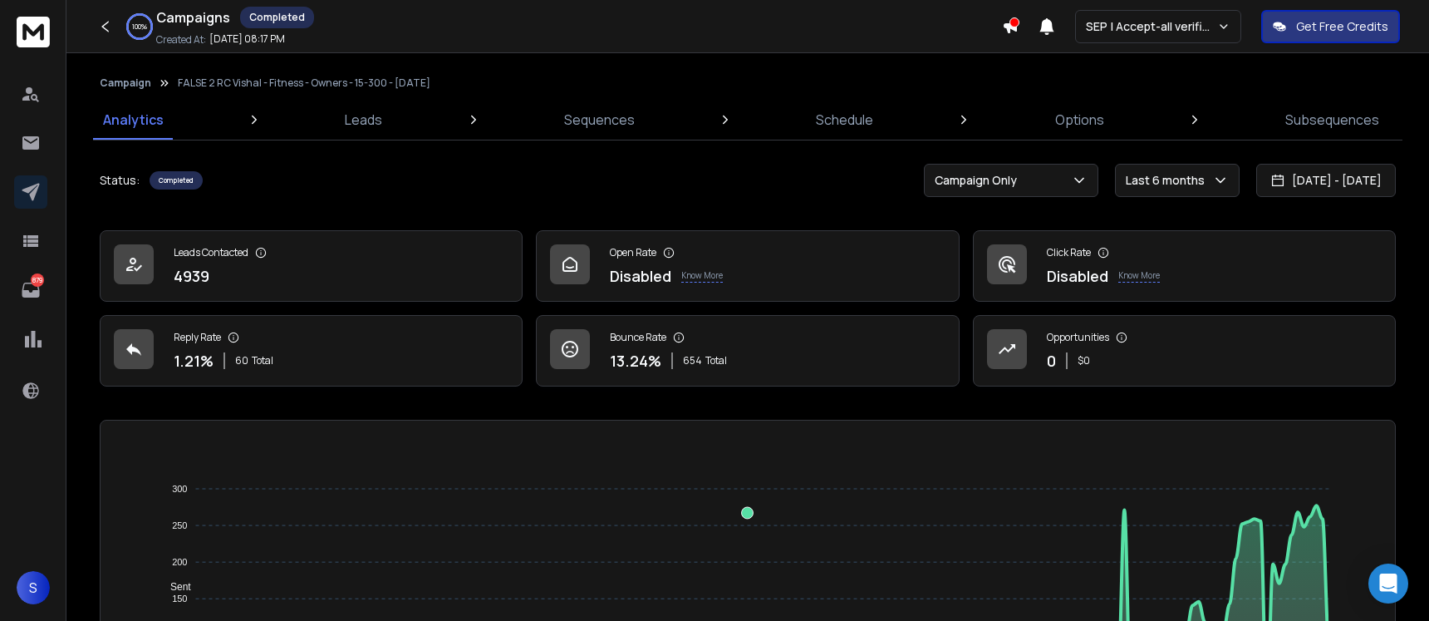
drag, startPoint x: 205, startPoint y: 83, endPoint x: 454, endPoint y: 89, distance: 248.4
click at [454, 89] on div "Campaign FALSE 2 RC Vishal - Fitness - Owners - 15-300 - 09.04.2025" at bounding box center [748, 82] width 1296 height 13
copy p "2 RC Vishal - Fitness - Owners - 15-300 - 09.04.2025"
click at [634, 39] on div "100 % Campaigns Completed Created At: Sep 09, 2025, 08:17 PM SEP | Accept-all v…" at bounding box center [714, 26] width 1429 height 53
click at [366, 122] on p "Leads" at bounding box center [363, 120] width 37 height 20
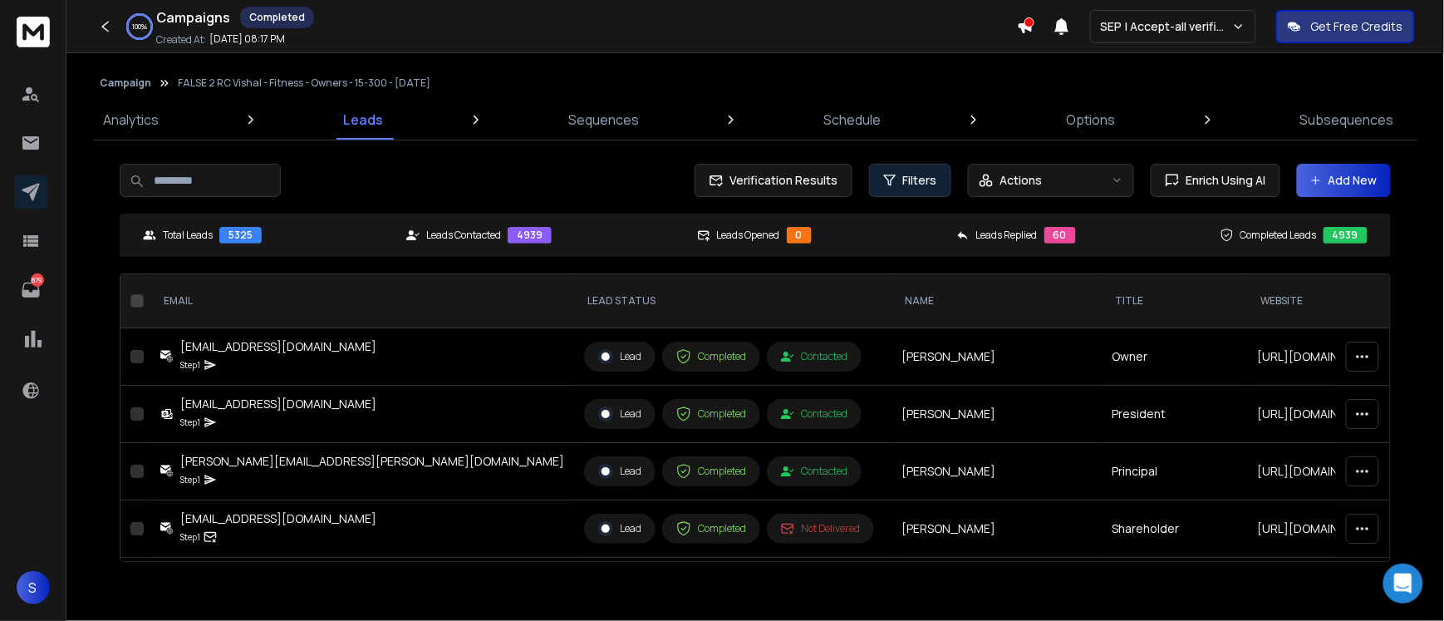
click at [919, 184] on span "Filters" at bounding box center [920, 180] width 34 height 17
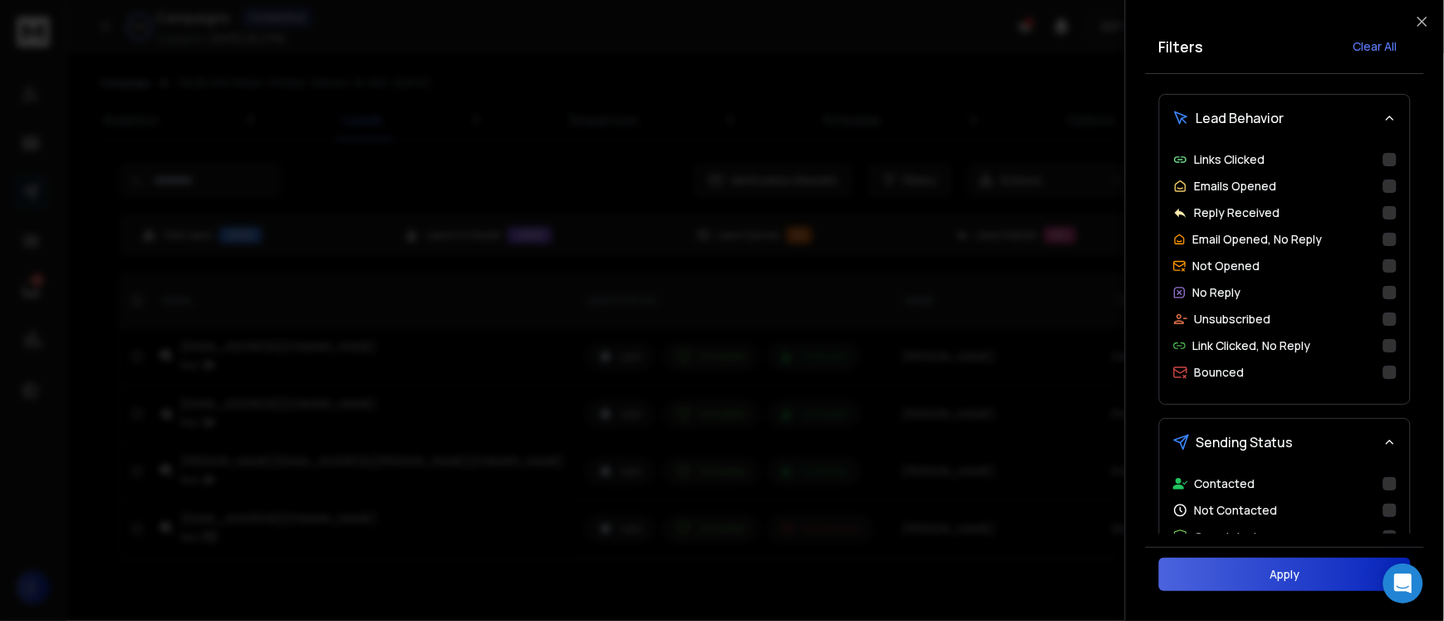
click at [1214, 376] on p "Bounced" at bounding box center [1219, 372] width 50 height 17
click at [1383, 376] on button "Bounced" at bounding box center [1389, 371] width 13 height 13
click at [1290, 569] on button "Apply" at bounding box center [1285, 573] width 252 height 33
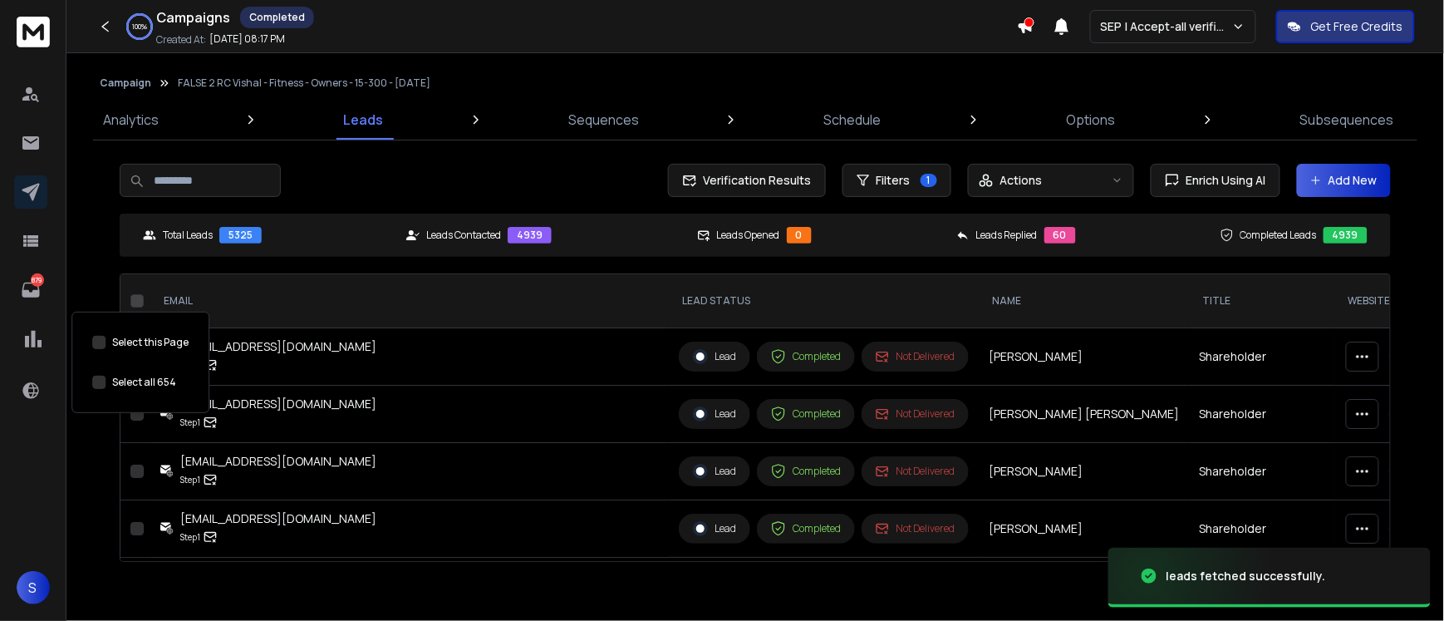
click at [96, 379] on button "Select this Page" at bounding box center [98, 381] width 13 height 13
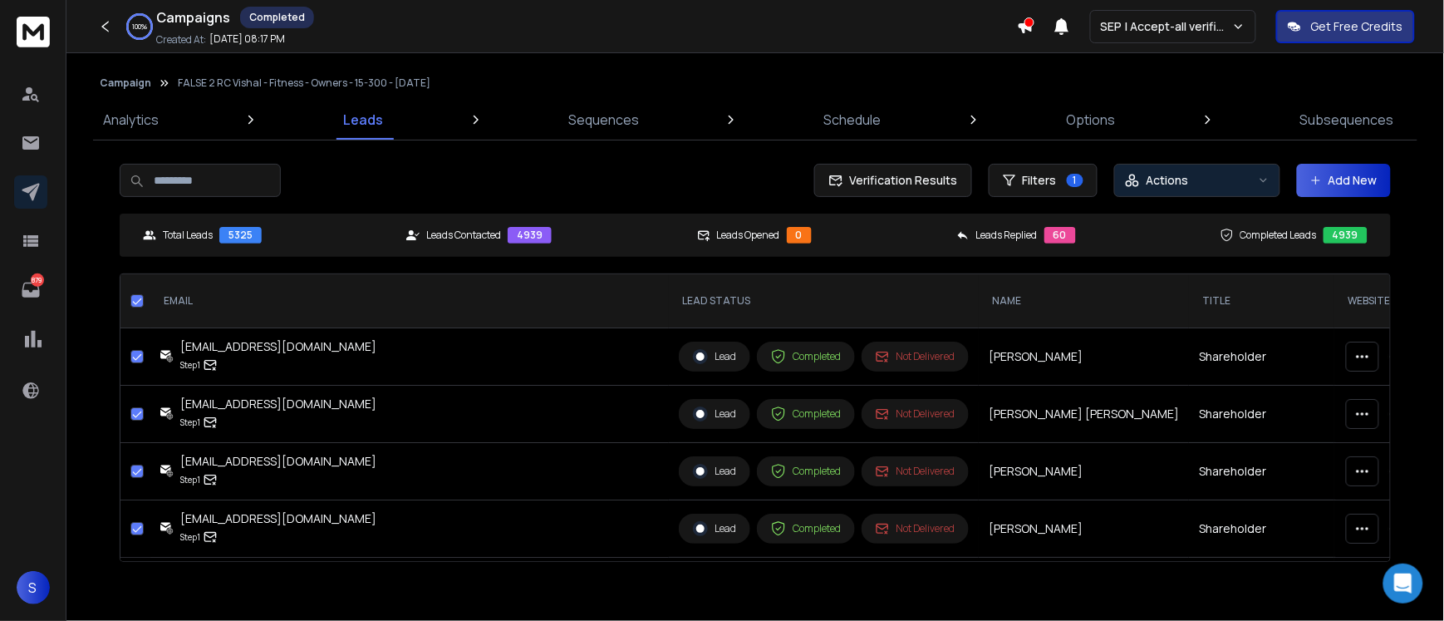
click at [1160, 188] on p "Actions" at bounding box center [1167, 180] width 42 height 17
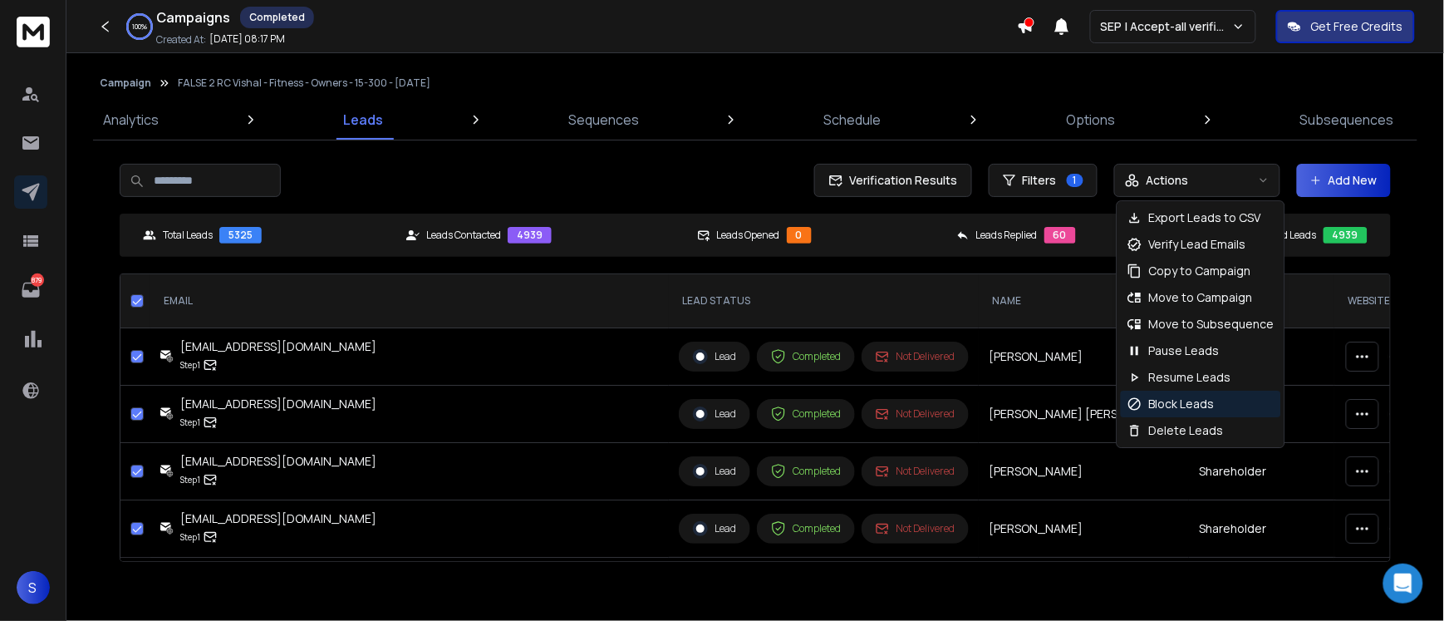
click at [1165, 405] on p "Block Leads" at bounding box center [1182, 403] width 66 height 17
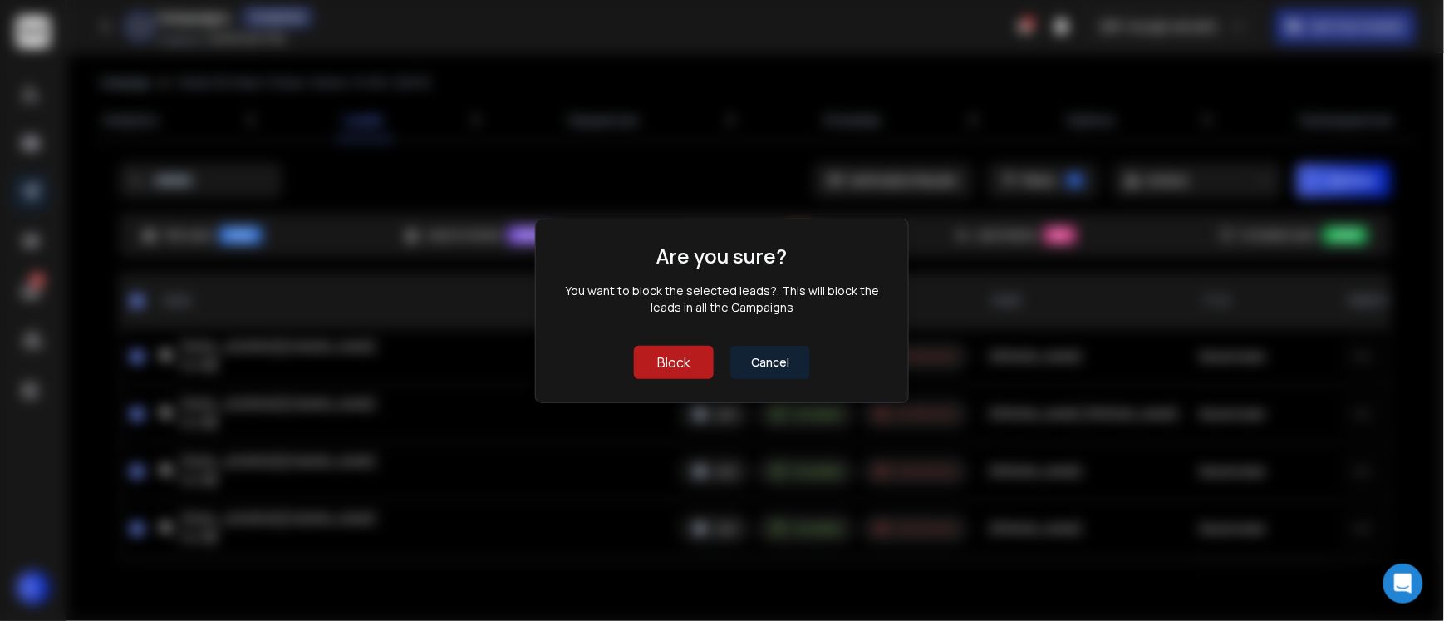
click at [699, 374] on button "Block" at bounding box center [674, 362] width 80 height 33
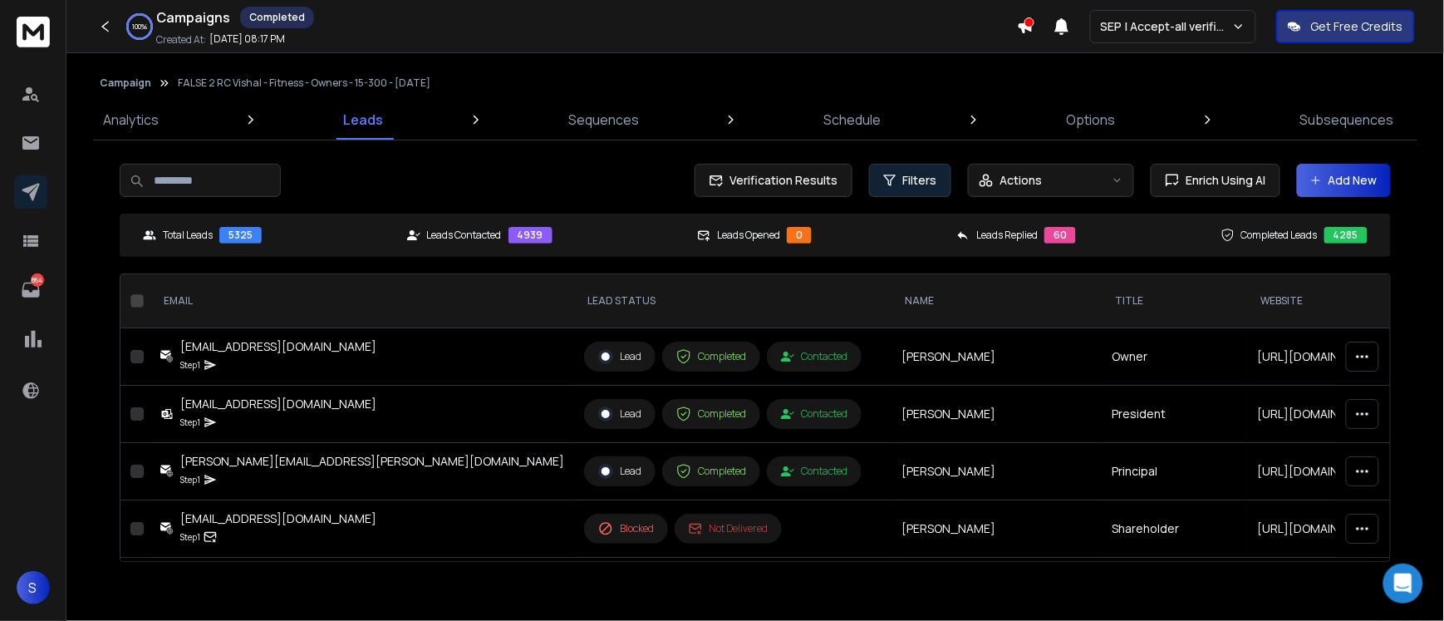
click at [890, 174] on icon "button" at bounding box center [889, 180] width 13 height 13
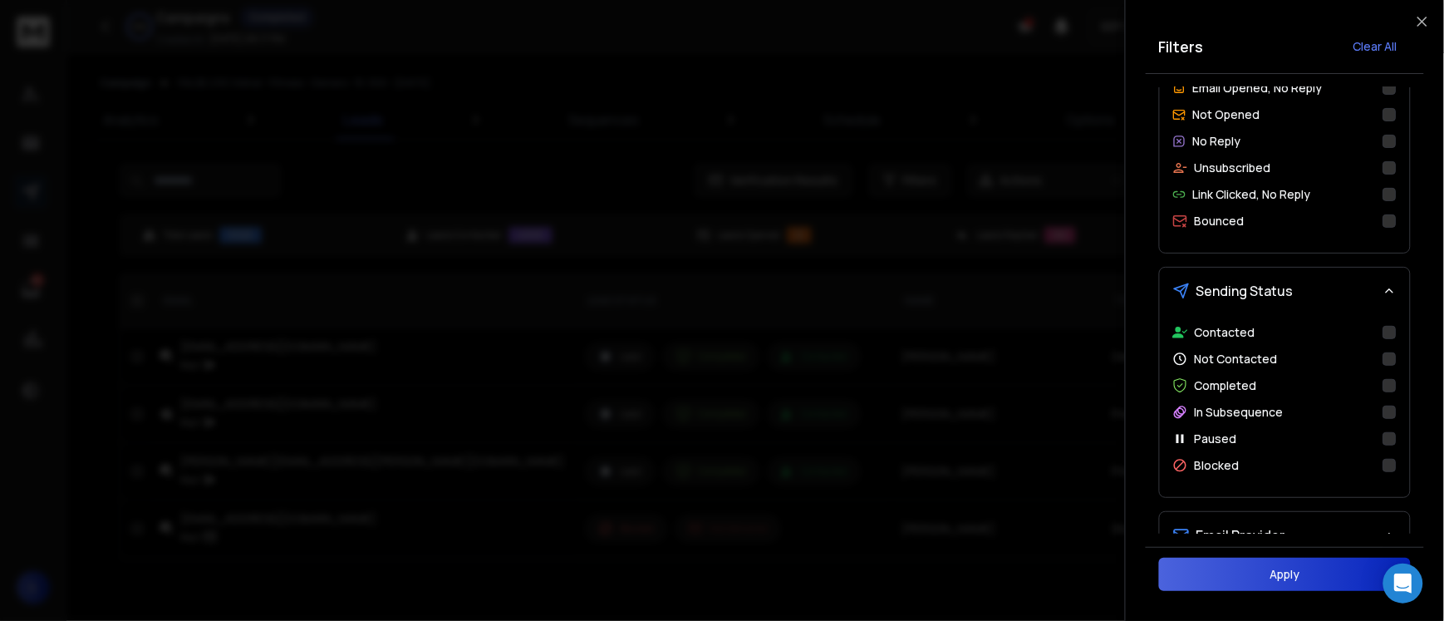
scroll to position [208, 0]
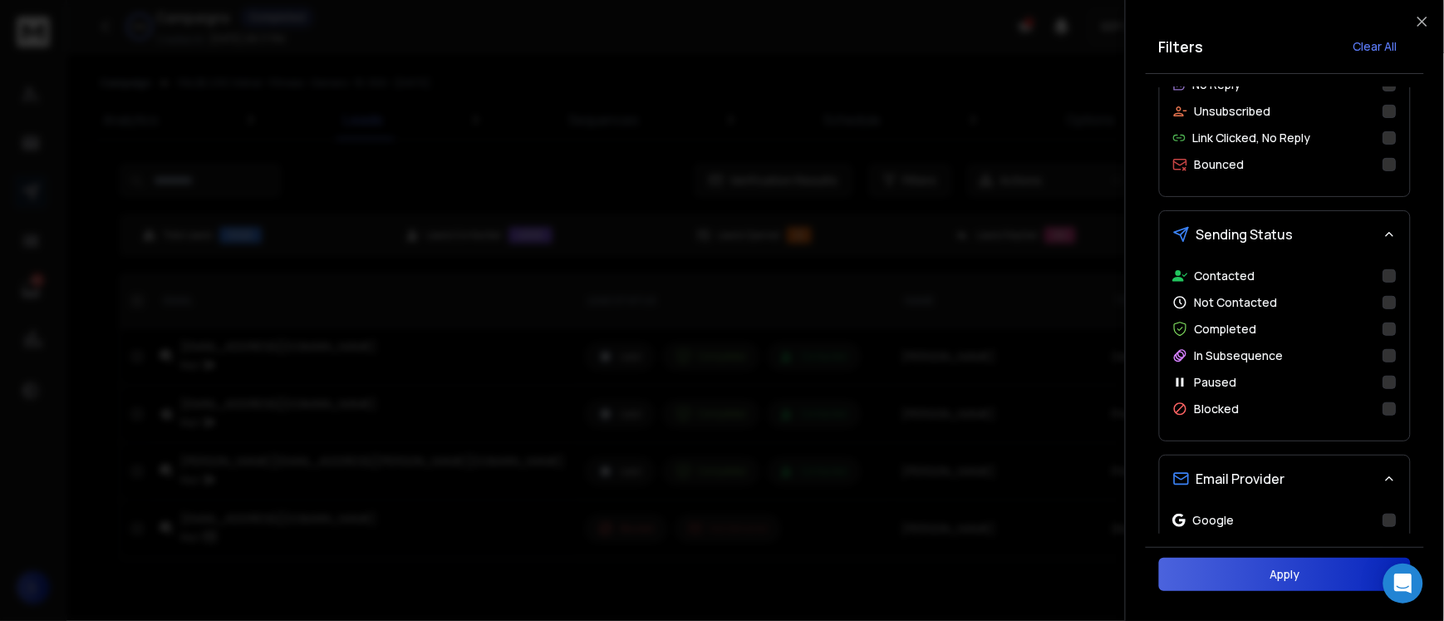
click at [1217, 401] on p "Blocked" at bounding box center [1216, 408] width 45 height 17
click at [1383, 402] on button "Blocked" at bounding box center [1389, 408] width 13 height 13
click at [1243, 567] on button "Apply" at bounding box center [1285, 573] width 252 height 33
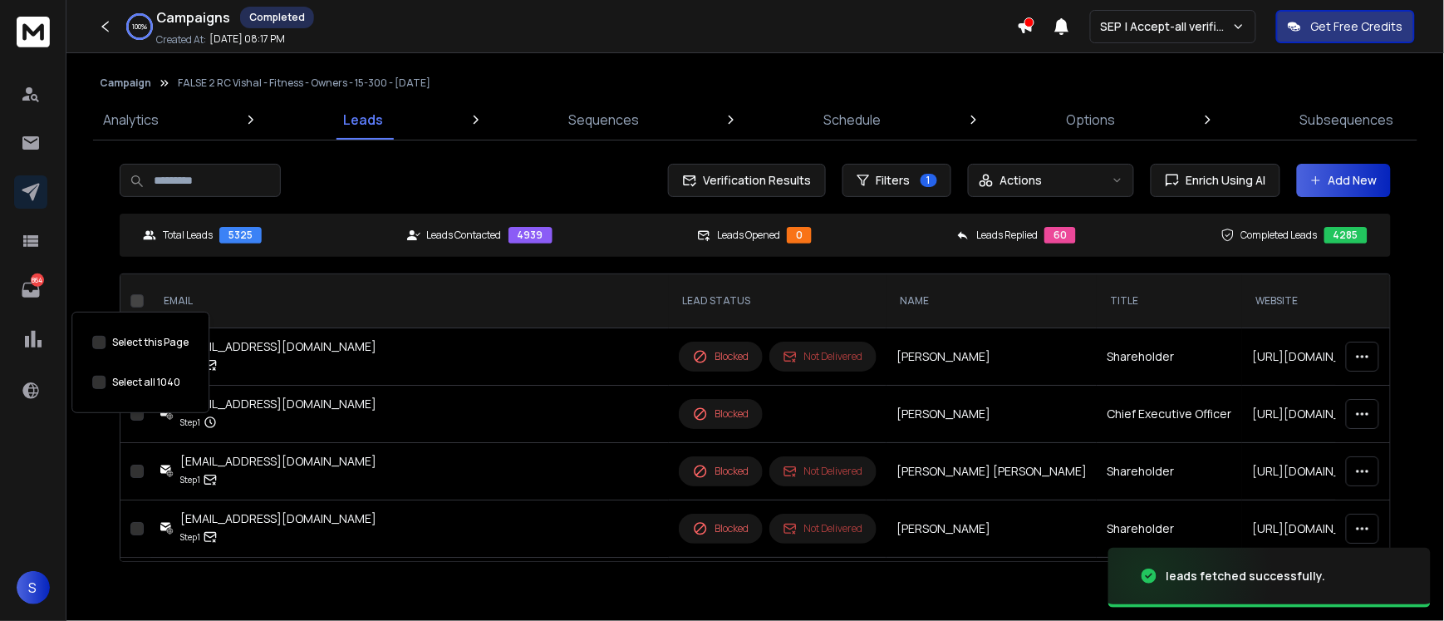
click at [101, 380] on button "Select this Page" at bounding box center [98, 381] width 13 height 13
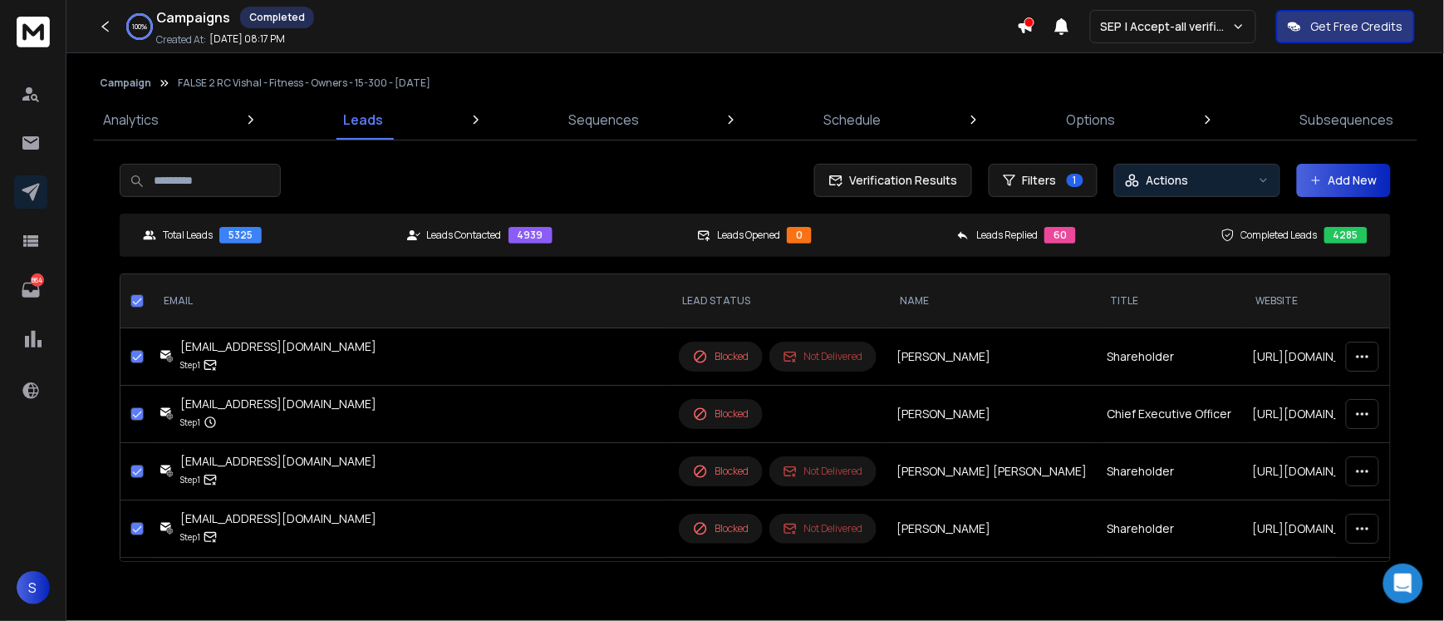
click at [1209, 189] on button "Actions" at bounding box center [1197, 180] width 166 height 33
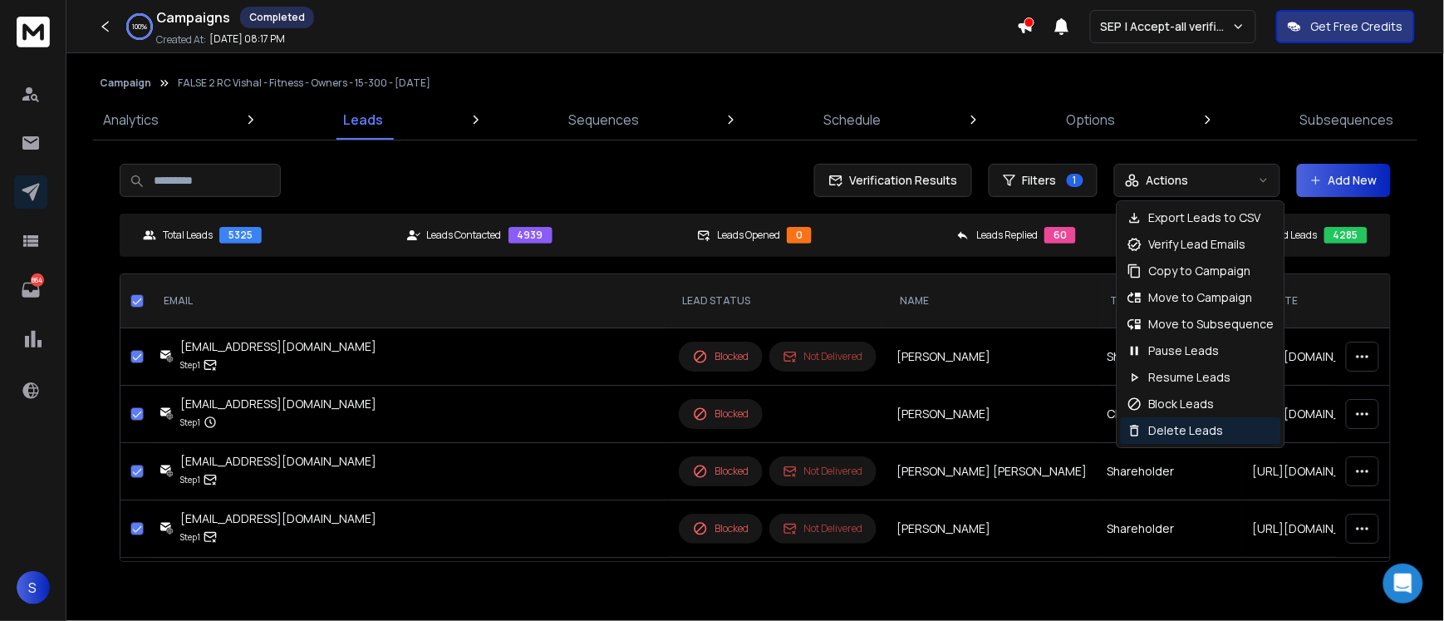
click at [1188, 429] on p "Delete Leads" at bounding box center [1186, 430] width 75 height 17
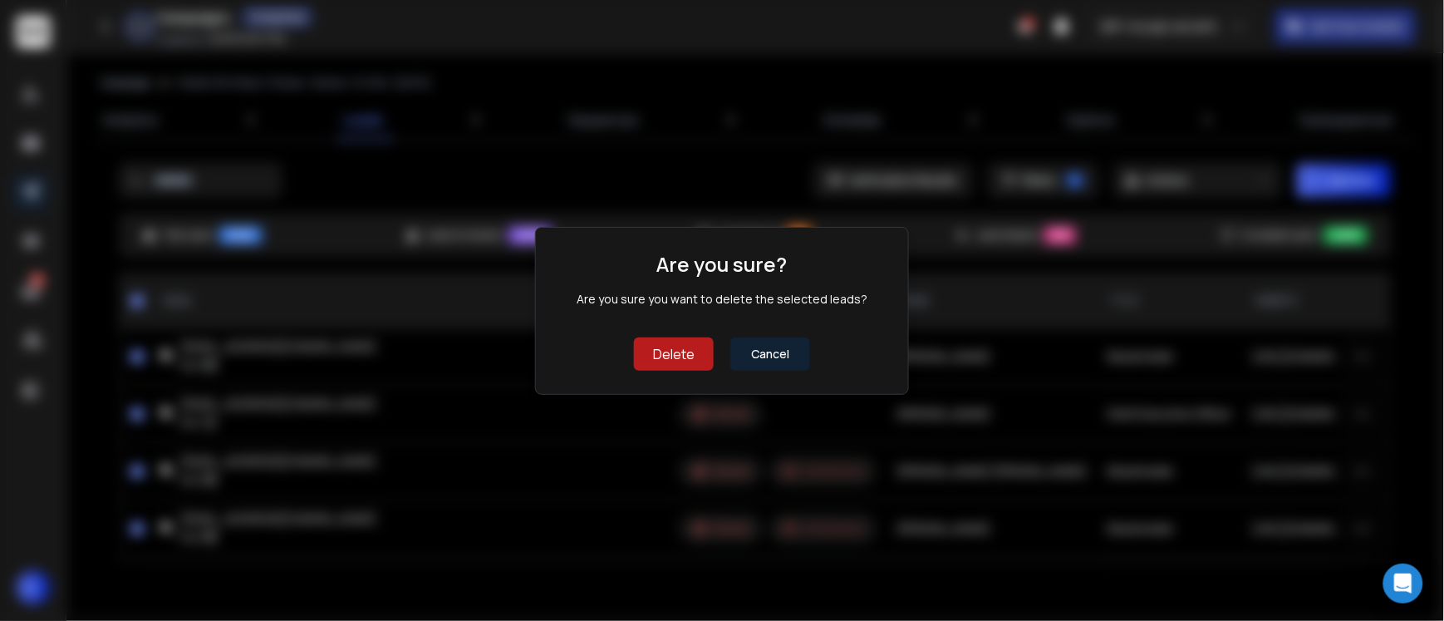
drag, startPoint x: 652, startPoint y: 341, endPoint x: 666, endPoint y: 341, distance: 14.1
click at [666, 341] on button "Delete" at bounding box center [674, 353] width 80 height 33
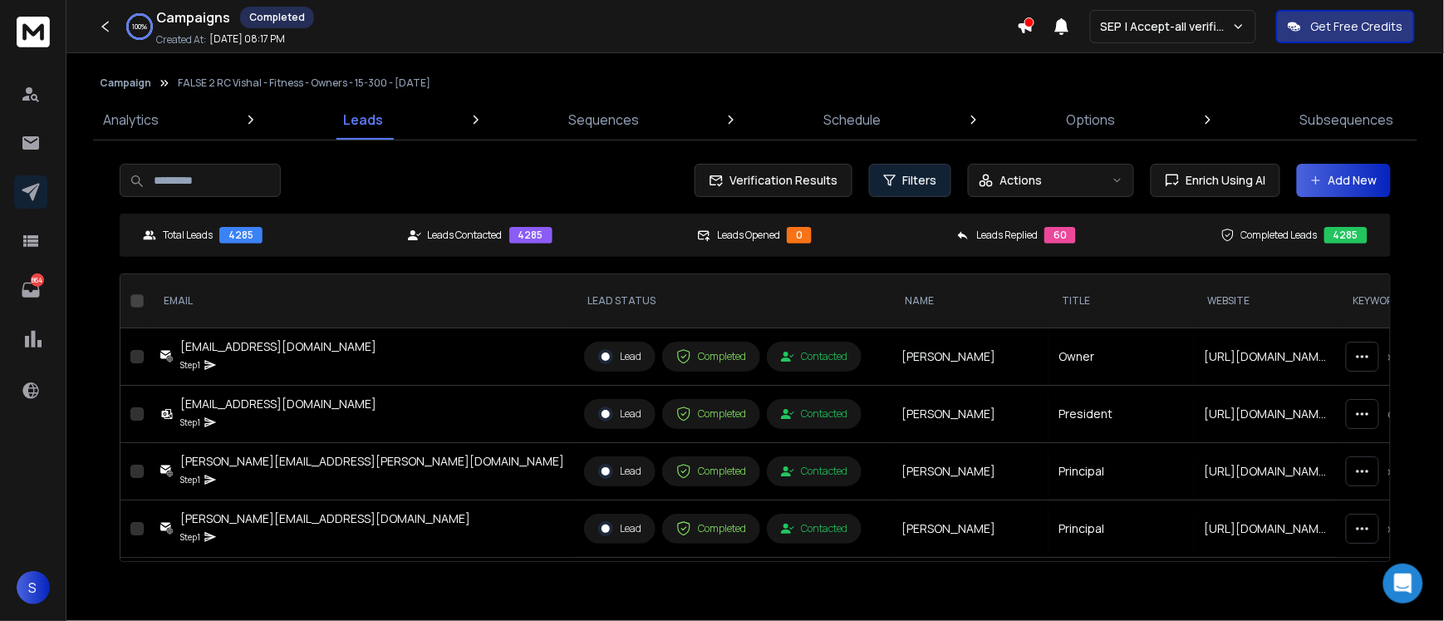
click at [920, 183] on span "Filters" at bounding box center [920, 180] width 34 height 17
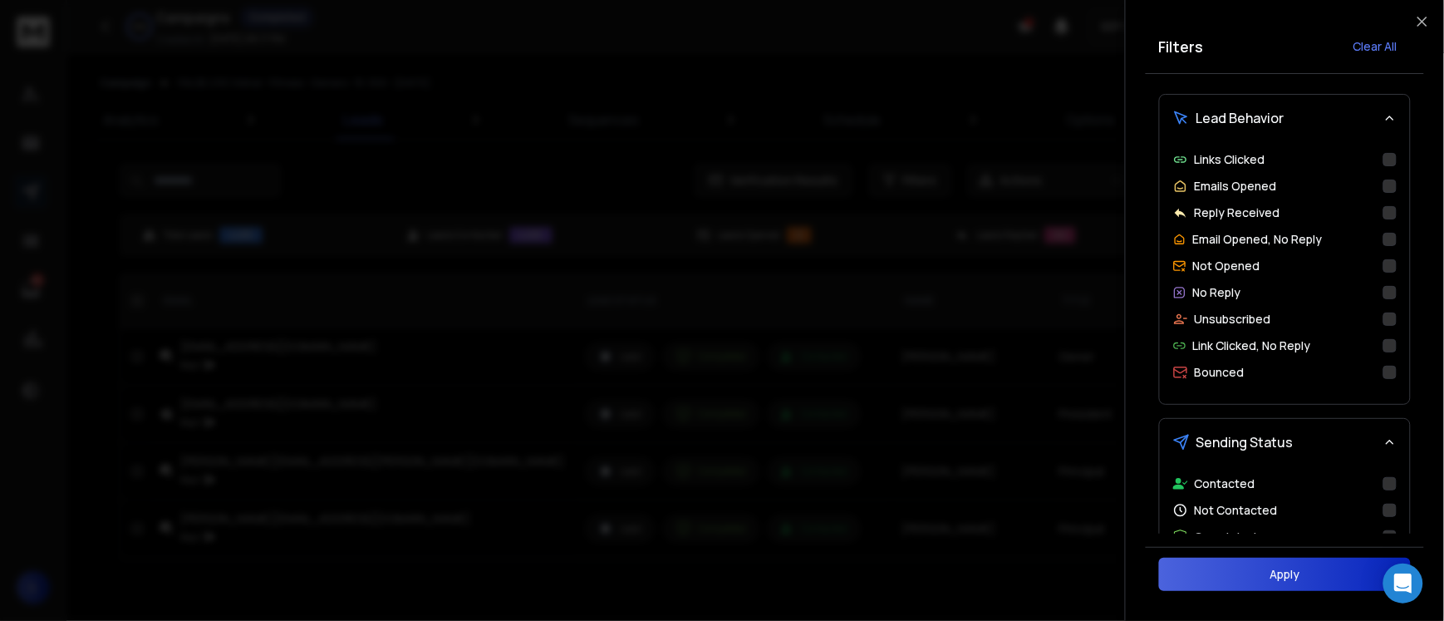
click at [1239, 483] on p "Contacted" at bounding box center [1224, 483] width 61 height 17
click at [1383, 483] on button "Contacted" at bounding box center [1389, 483] width 13 height 13
click at [1252, 579] on button "Apply" at bounding box center [1285, 573] width 252 height 33
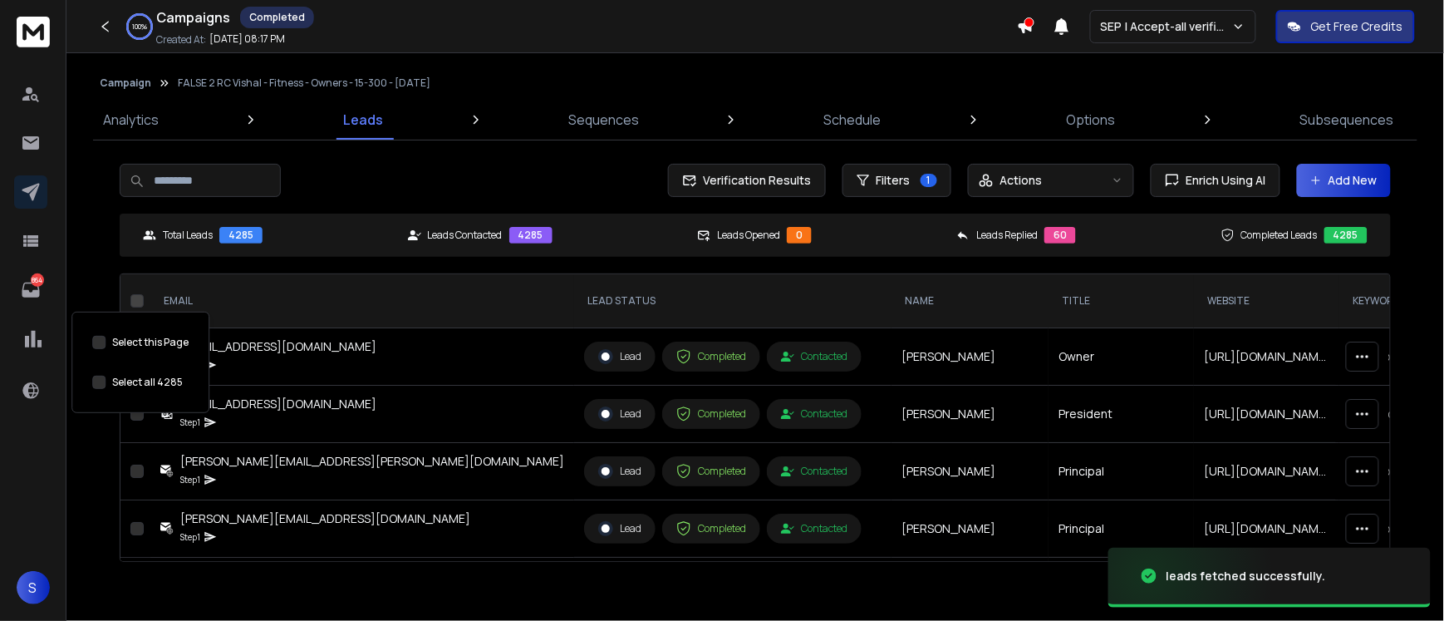
click at [101, 386] on button "Select this Page" at bounding box center [98, 381] width 13 height 13
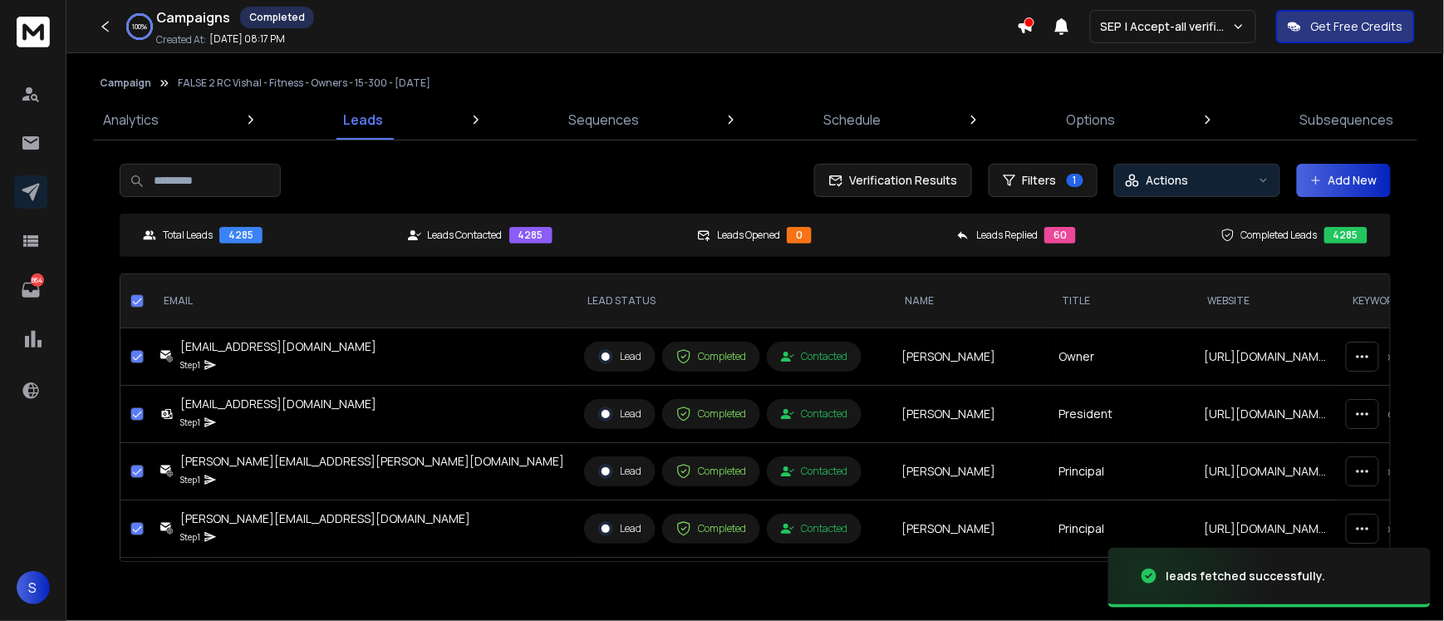
click at [1178, 180] on p "Actions" at bounding box center [1167, 180] width 42 height 17
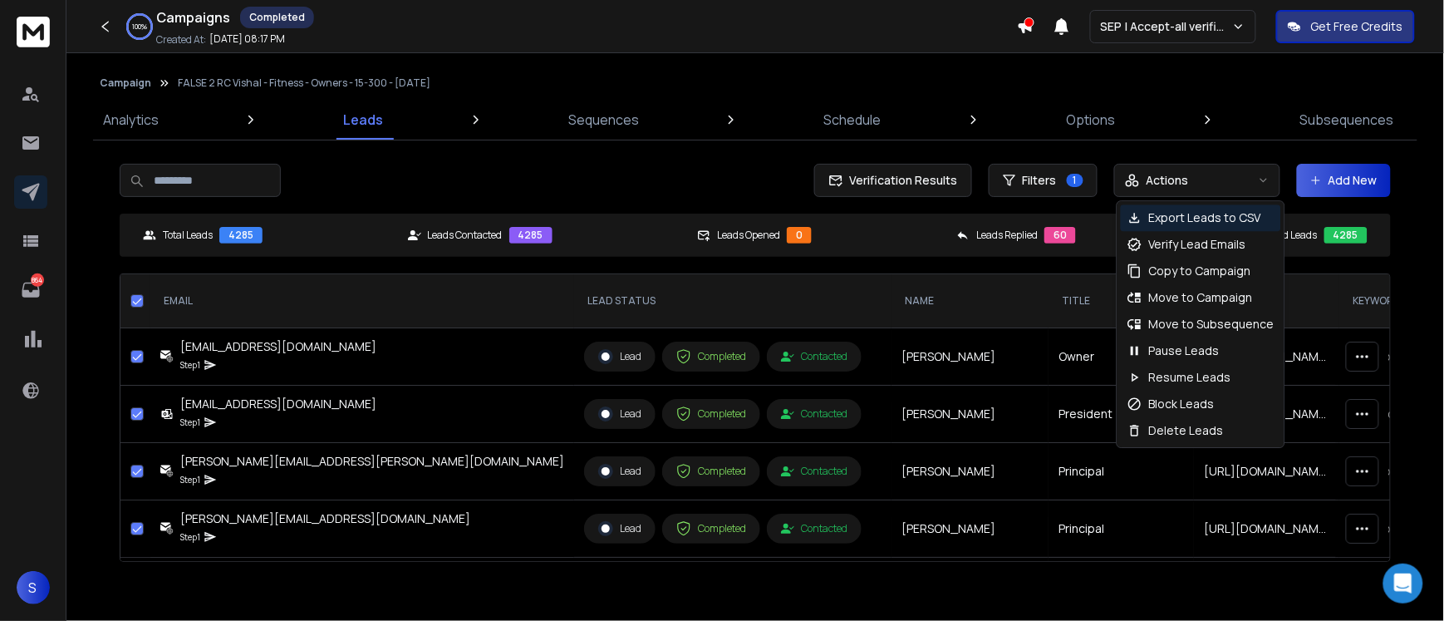
click at [1188, 213] on p "Export Leads to CSV" at bounding box center [1205, 217] width 112 height 17
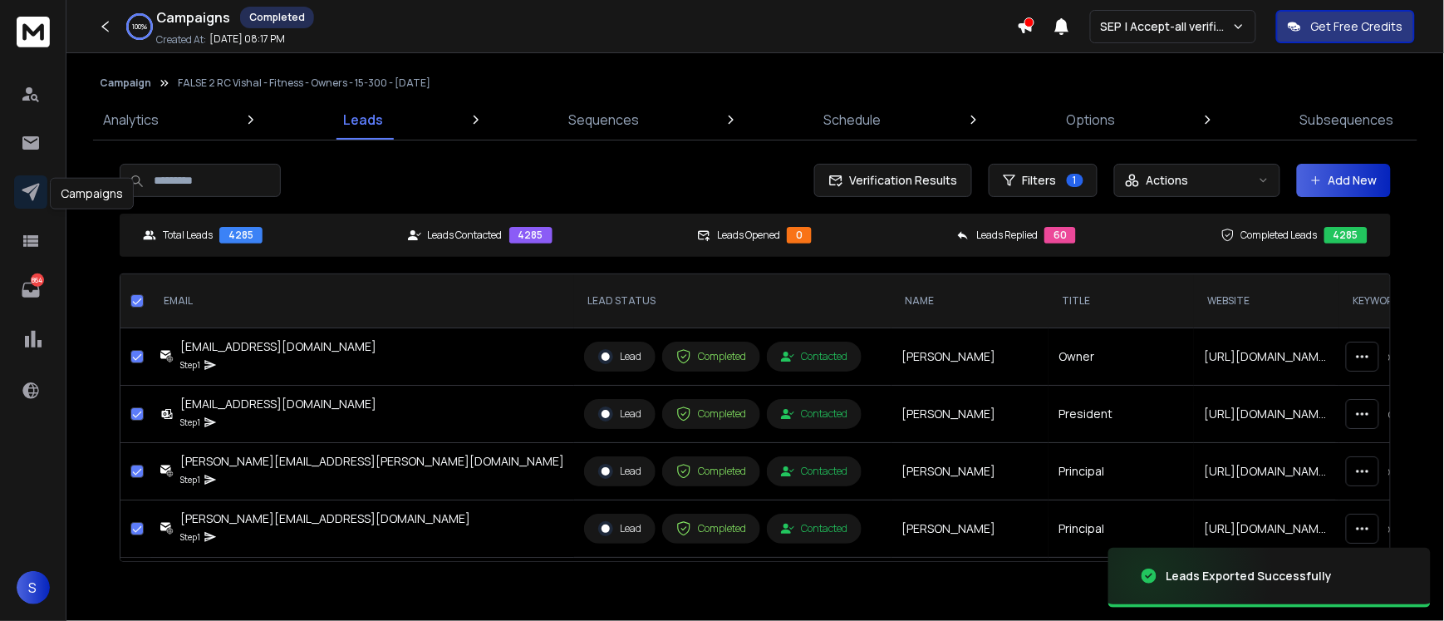
click at [40, 202] on link at bounding box center [30, 191] width 33 height 33
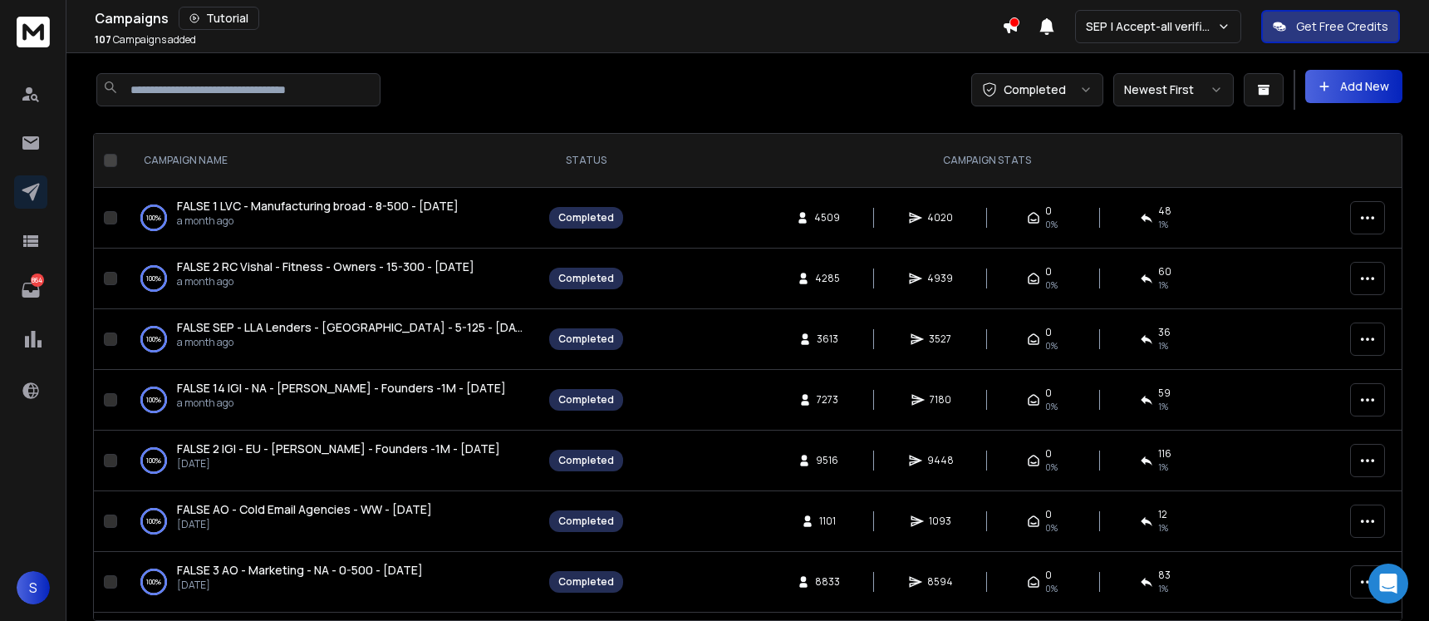
click at [1359, 281] on icon "button" at bounding box center [1367, 278] width 17 height 17
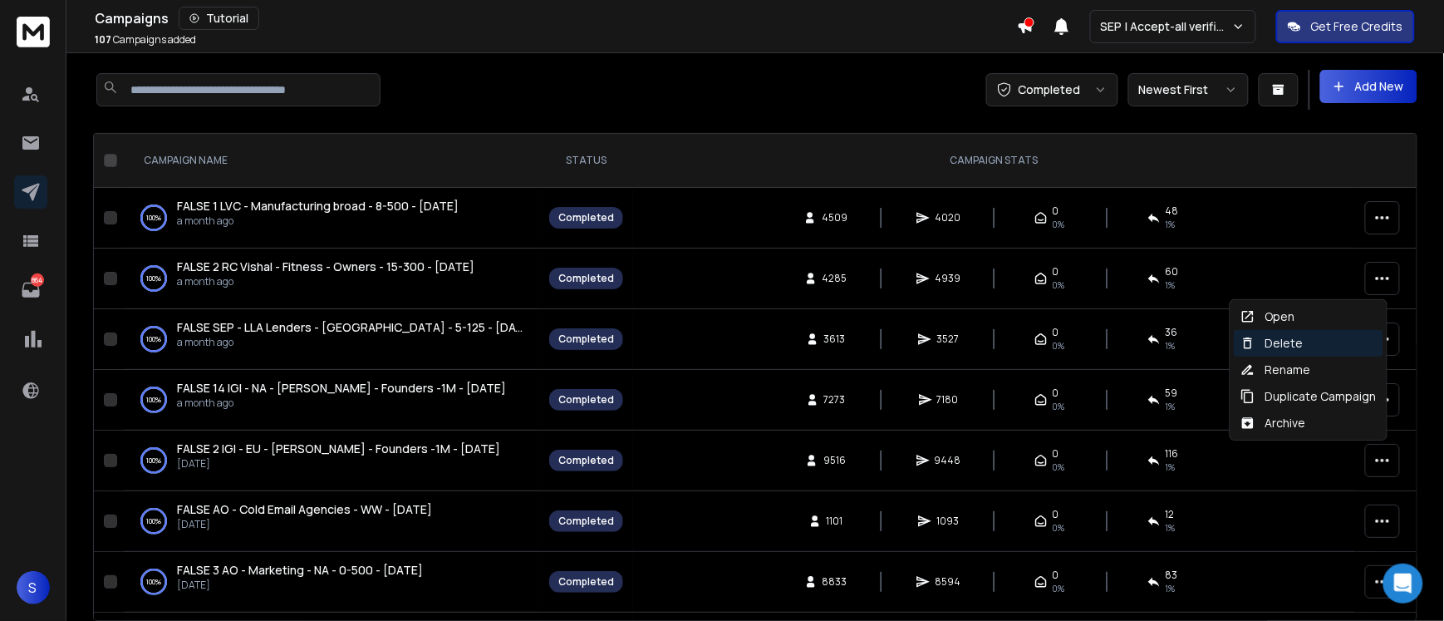
click at [1327, 342] on div "Delete" at bounding box center [1309, 343] width 150 height 27
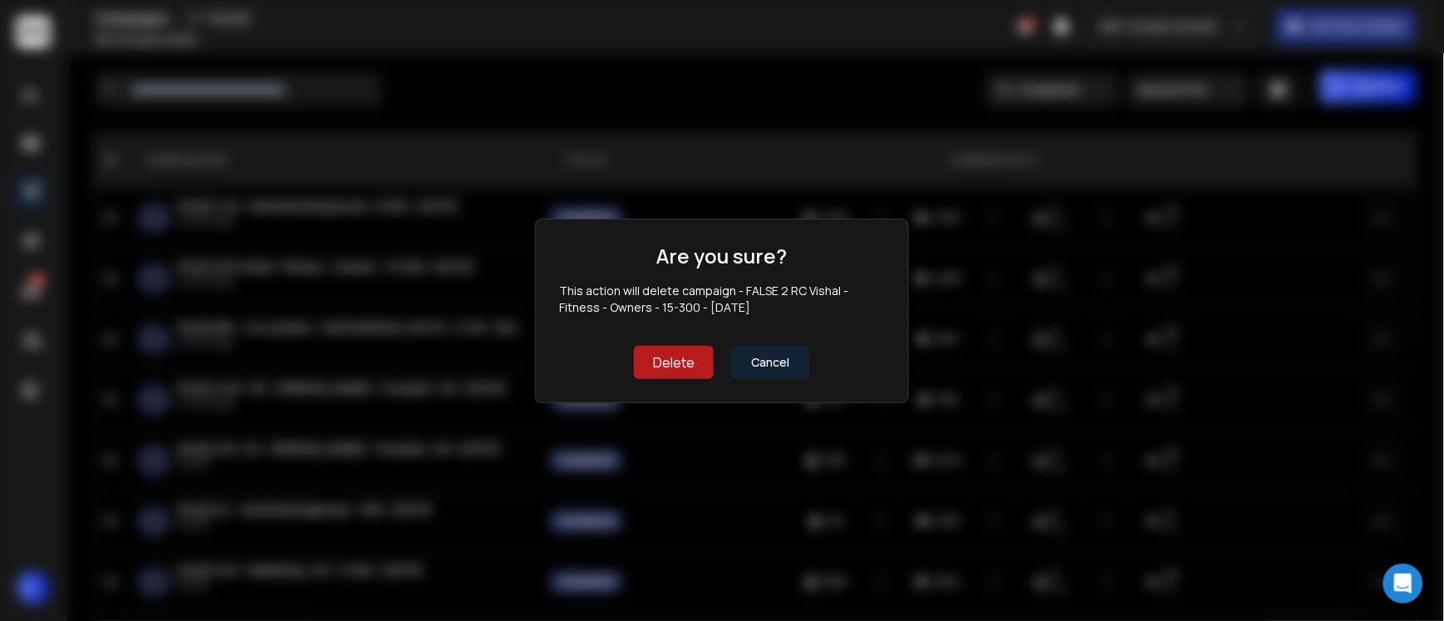
click at [674, 364] on button "Delete" at bounding box center [674, 362] width 80 height 33
